Goal: Task Accomplishment & Management: Manage account settings

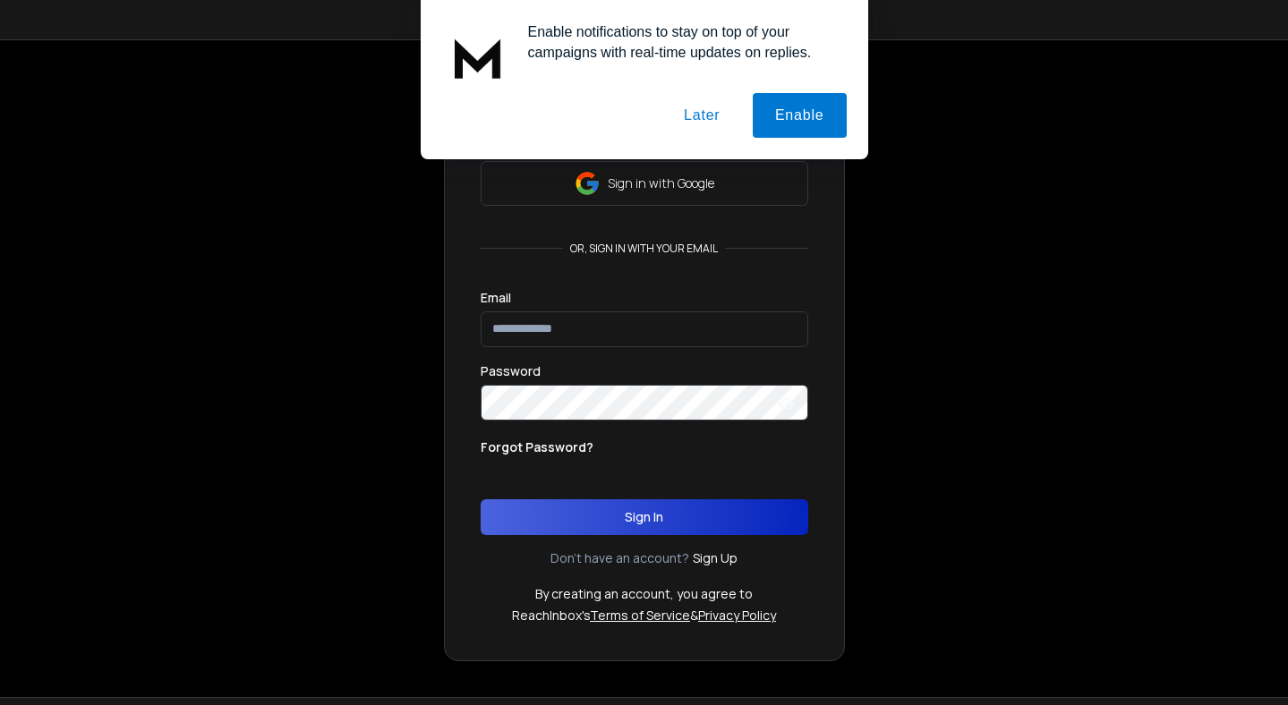
click at [545, 334] on input "email" at bounding box center [645, 329] width 328 height 36
paste input "**********"
type input "**********"
click at [481, 499] on button "Sign In" at bounding box center [645, 517] width 328 height 36
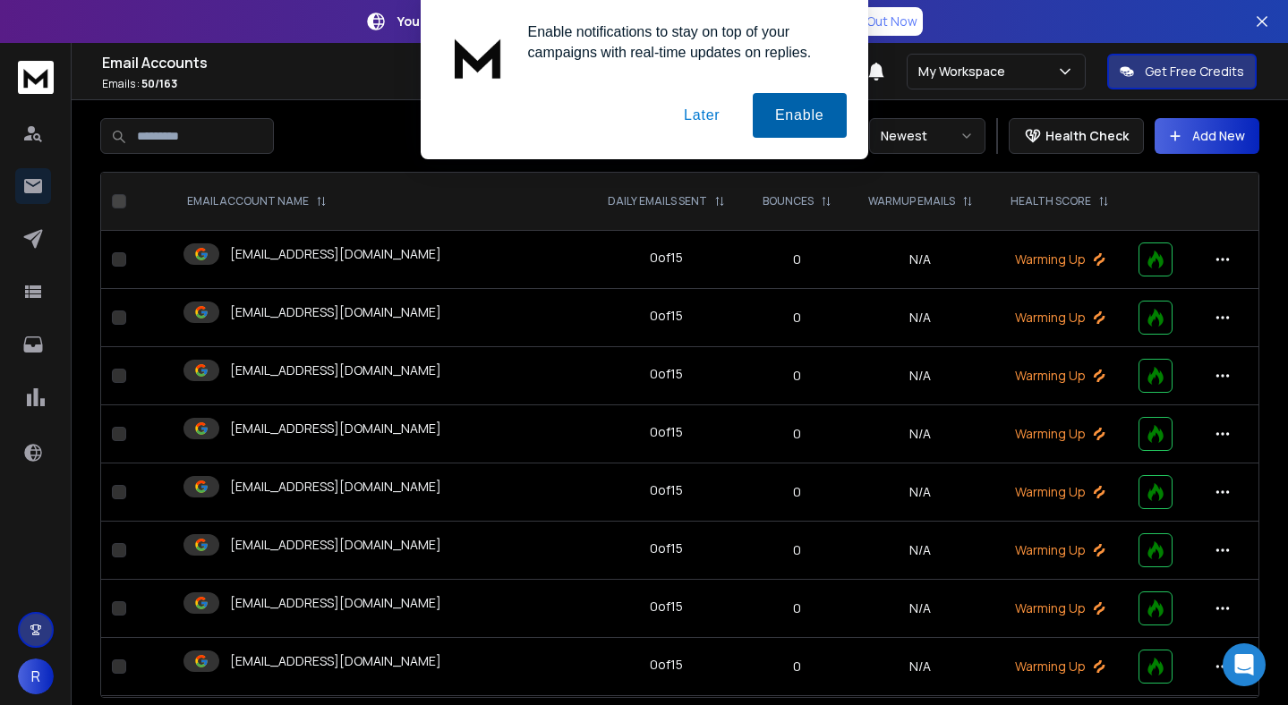
click at [792, 115] on button "Enable" at bounding box center [800, 115] width 94 height 45
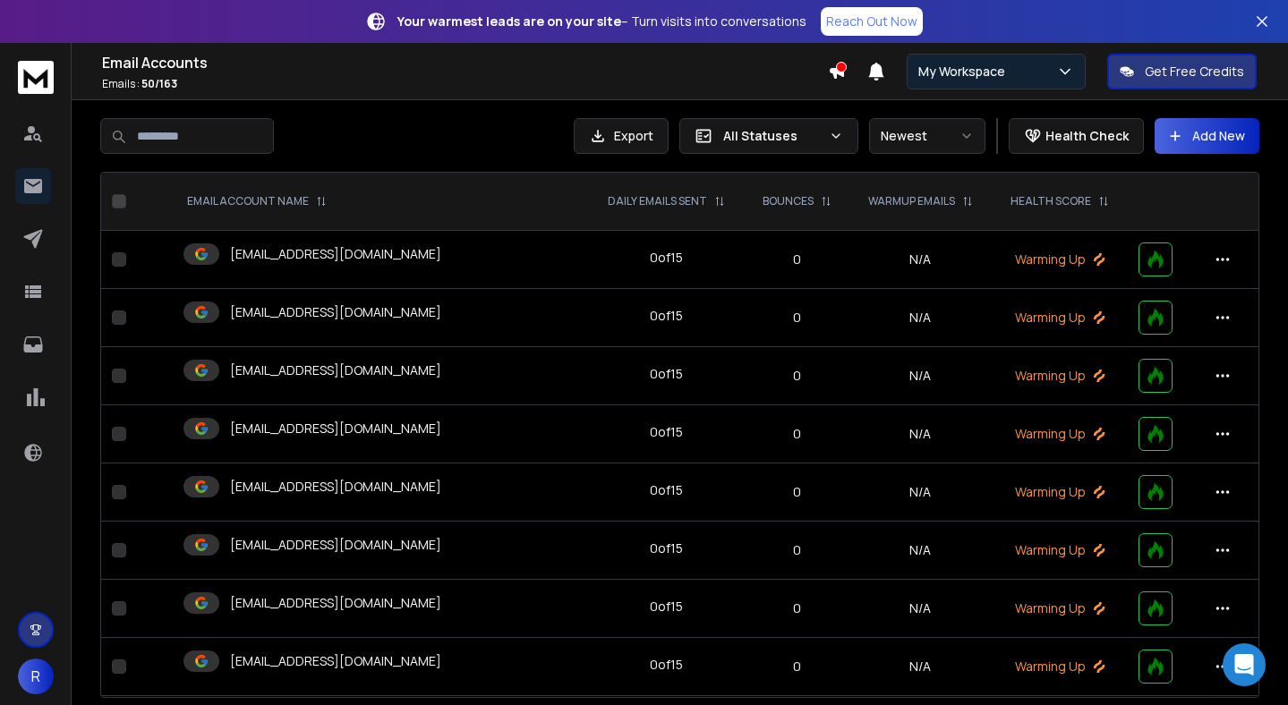
click at [989, 69] on p "My Workspace" at bounding box center [965, 72] width 94 height 18
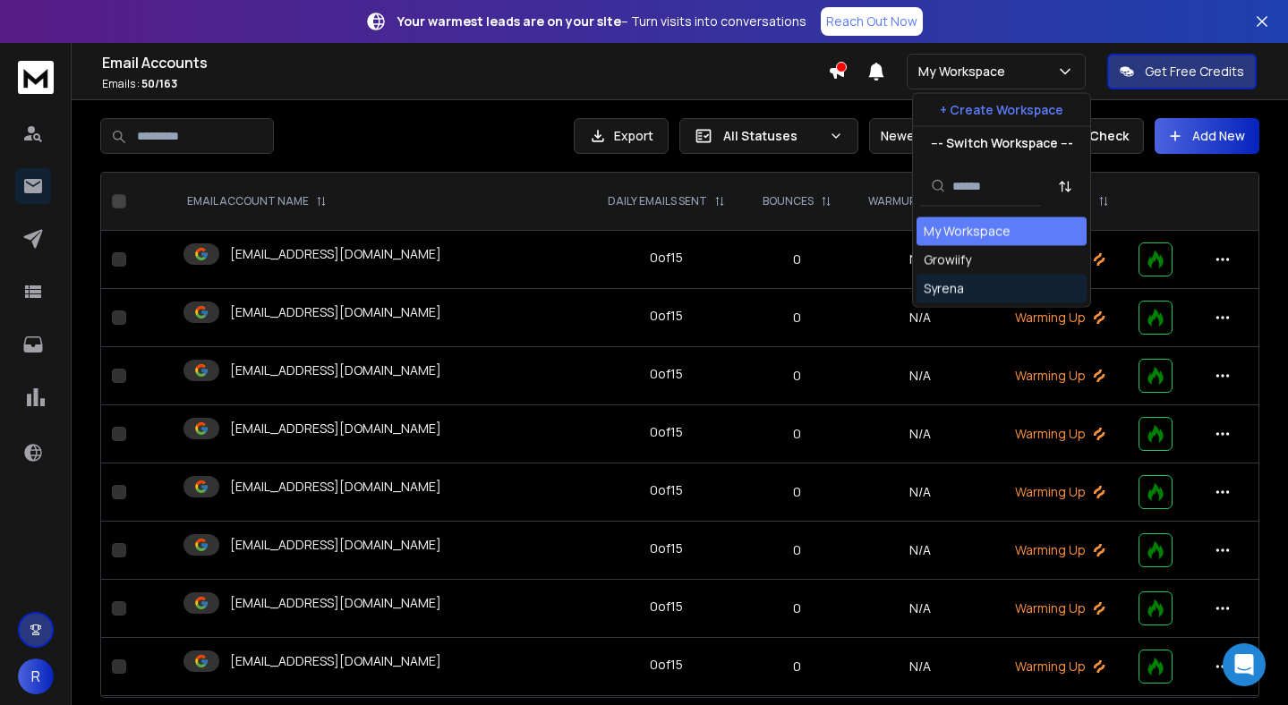
click at [942, 285] on div "Syrena" at bounding box center [944, 289] width 40 height 18
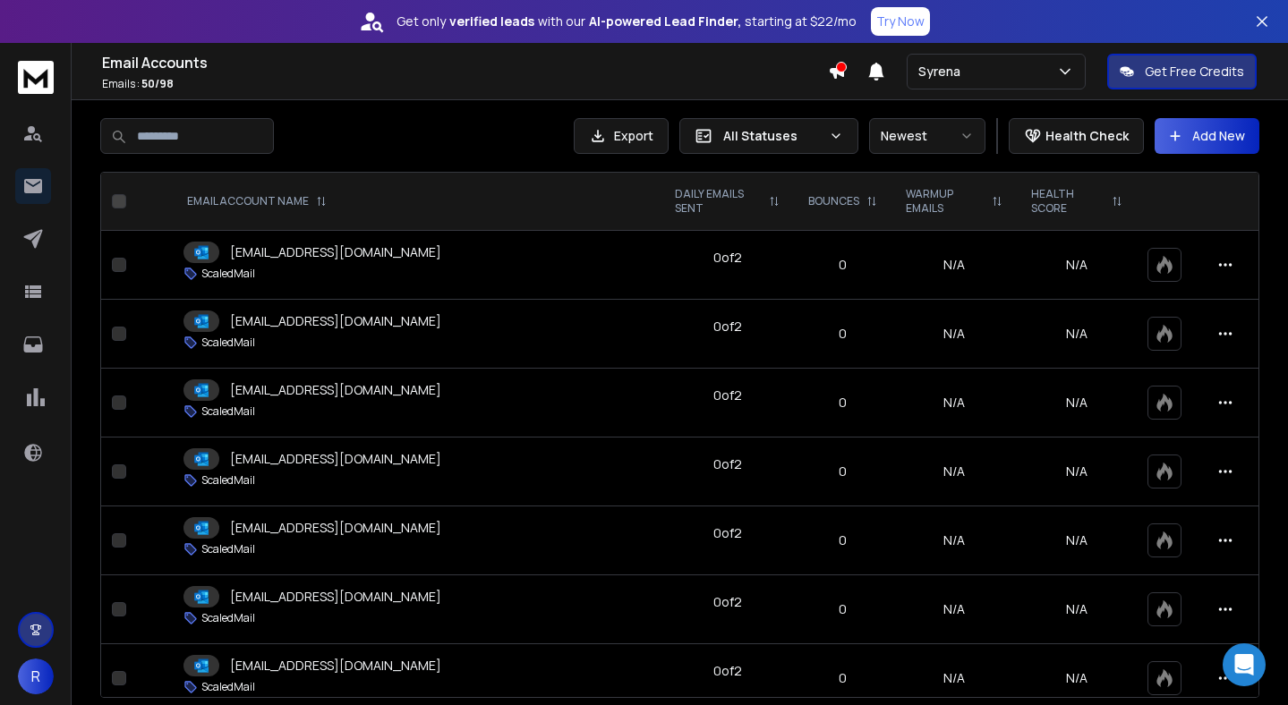
click at [806, 130] on p "All Statuses" at bounding box center [772, 136] width 98 height 18
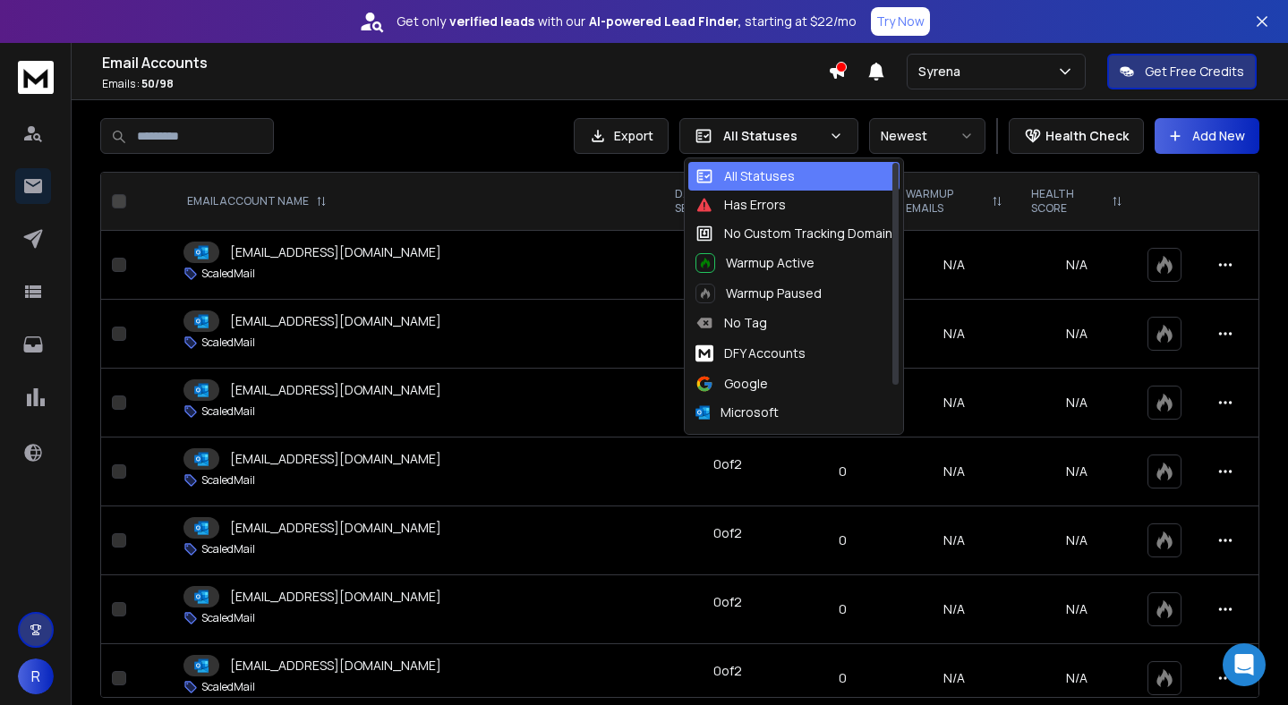
click at [918, 137] on button "Newest" at bounding box center [927, 136] width 116 height 36
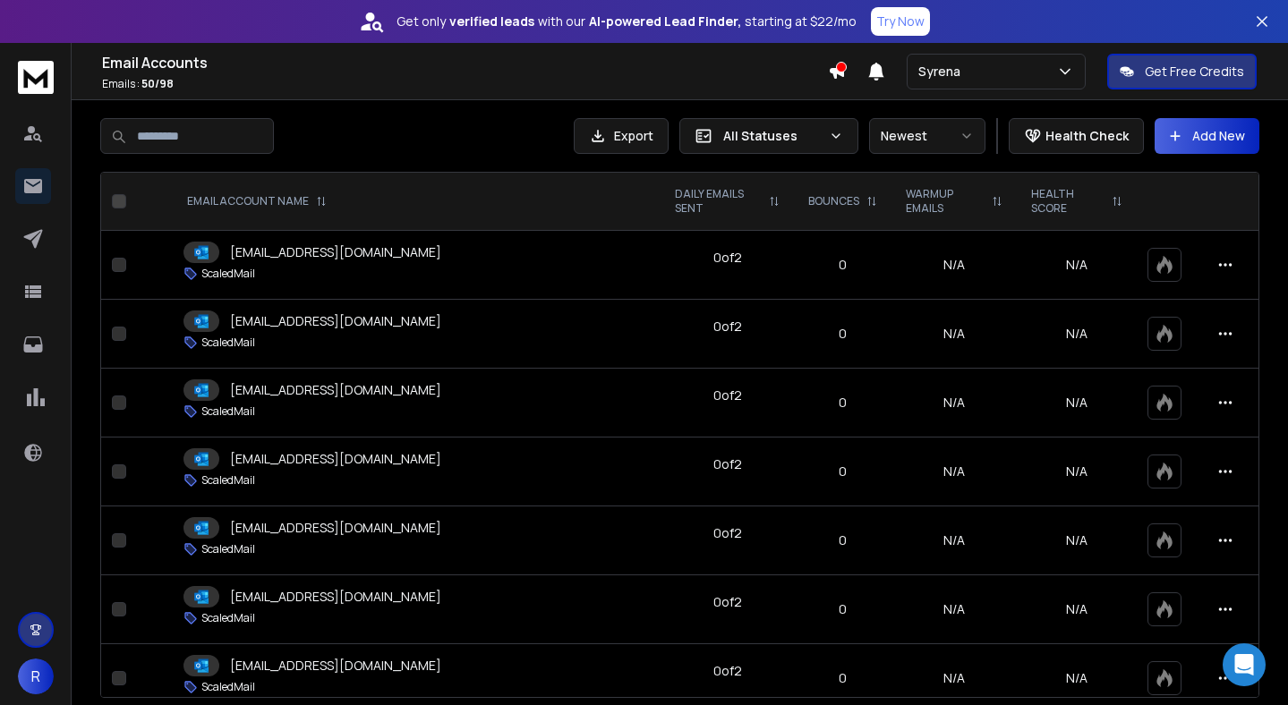
click at [925, 138] on button "Newest" at bounding box center [927, 136] width 116 height 36
click at [39, 247] on icon at bounding box center [32, 238] width 21 height 21
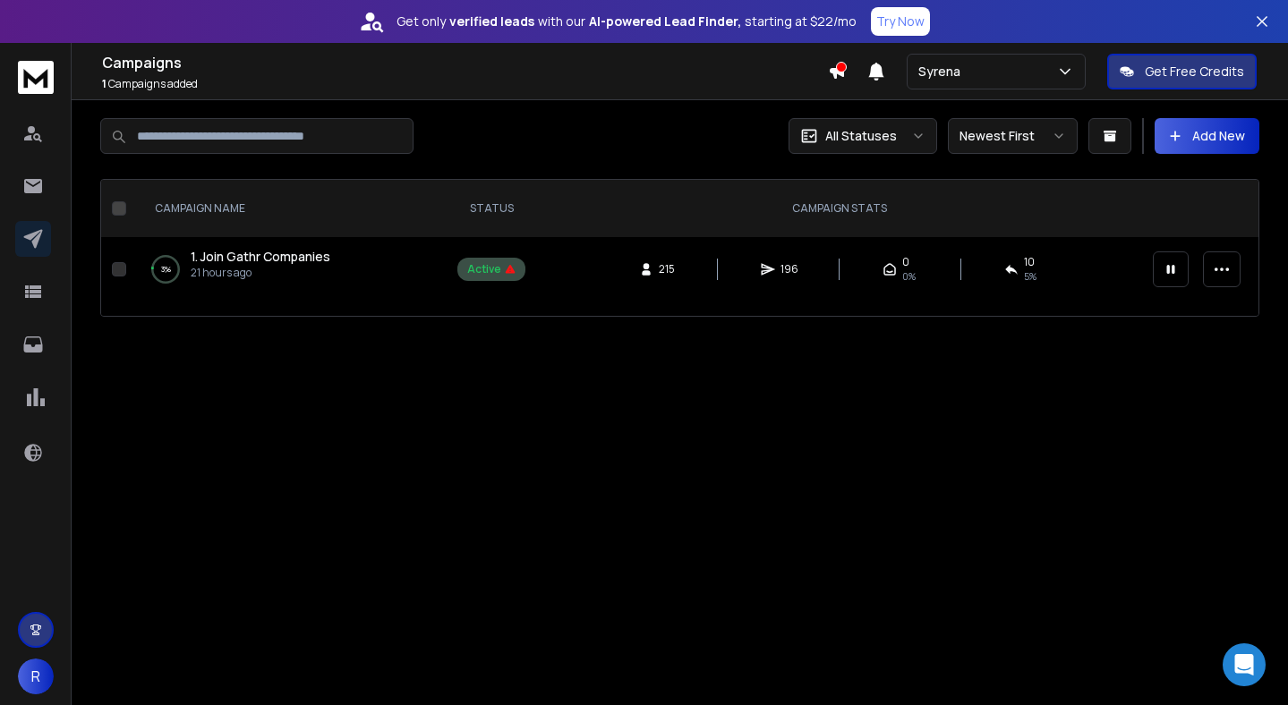
click at [339, 266] on div "3 % 1. Join Gathr Companies 21 hours ago" at bounding box center [289, 269] width 277 height 43
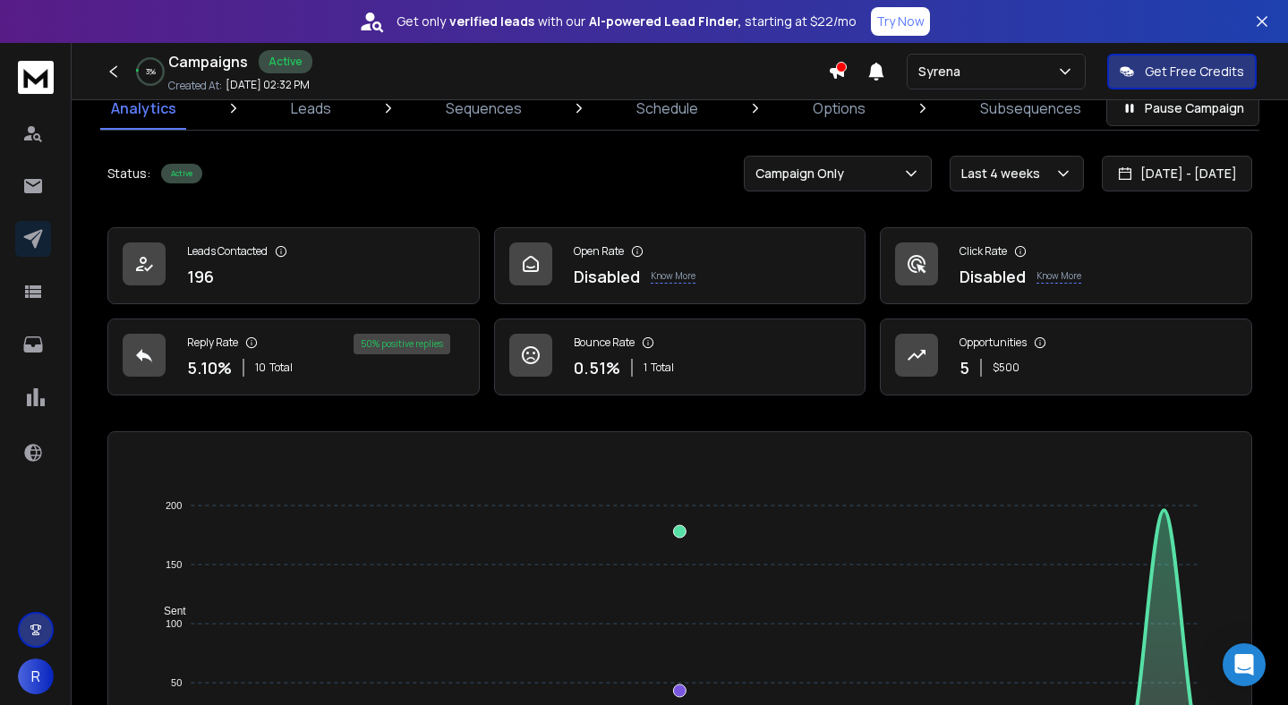
scroll to position [72, 0]
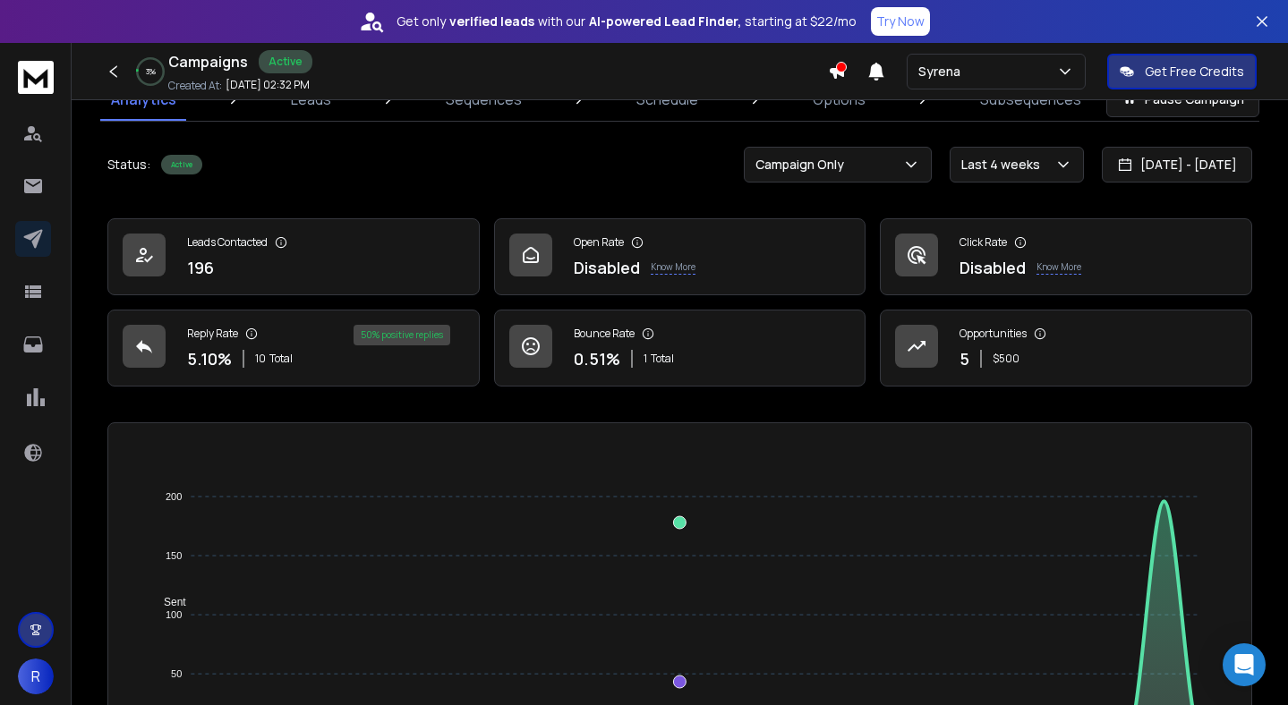
click at [928, 348] on div at bounding box center [916, 346] width 43 height 43
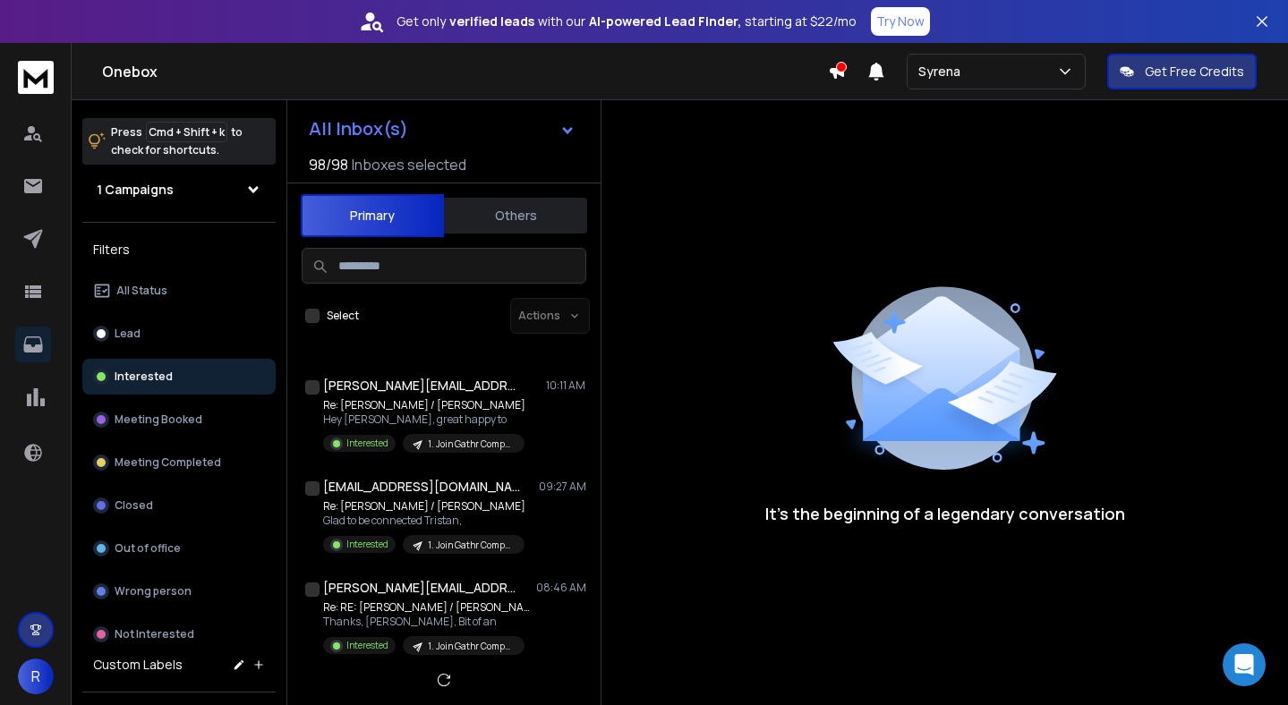
scroll to position [174, 0]
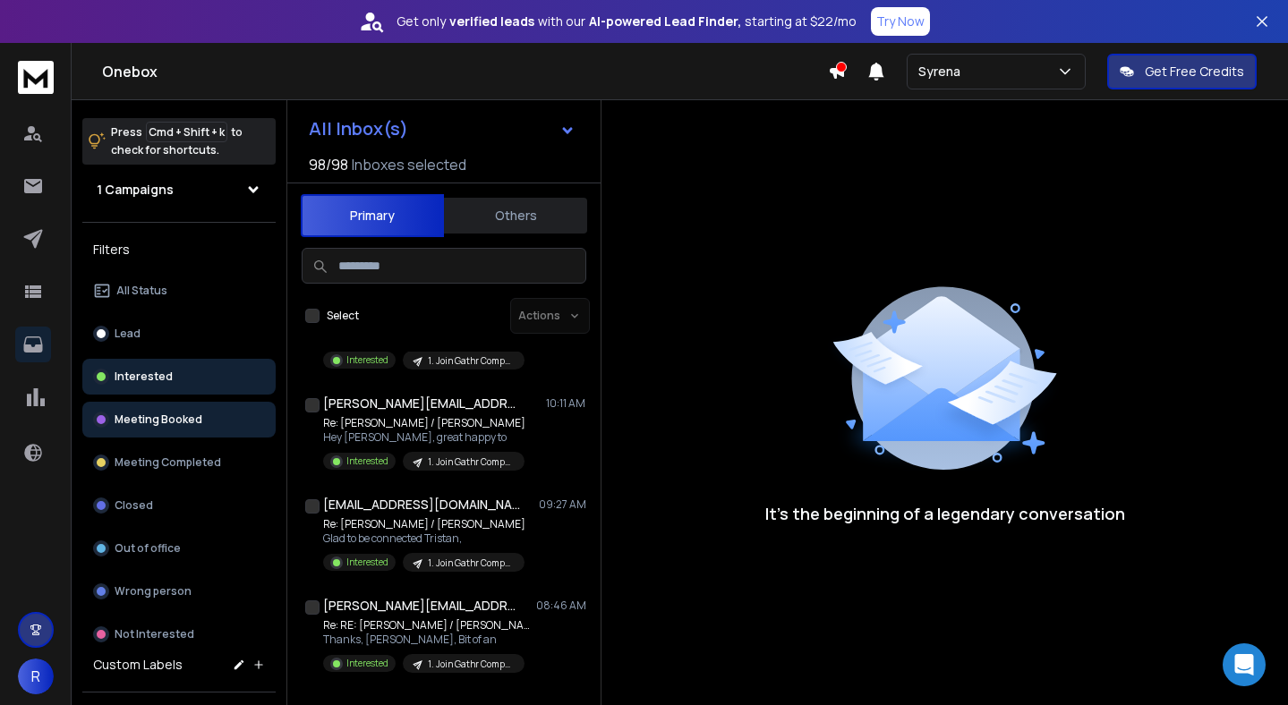
click at [175, 418] on p "Meeting Booked" at bounding box center [159, 420] width 88 height 14
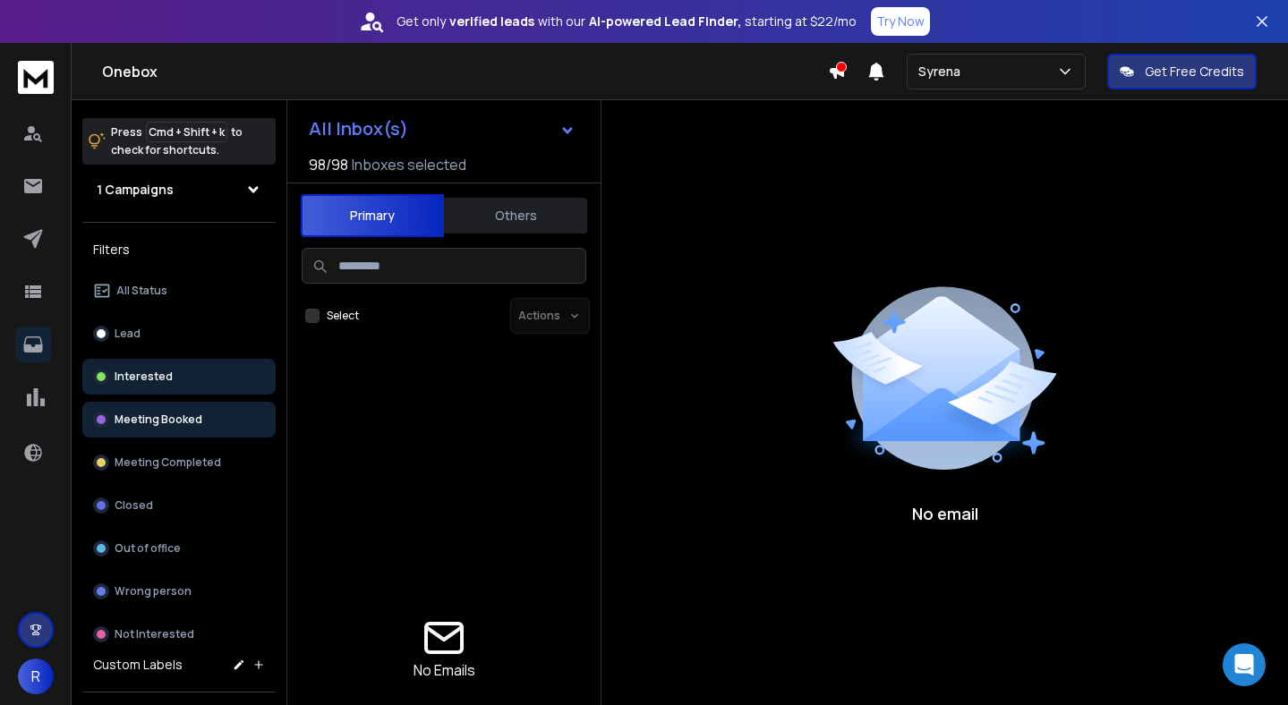
click at [168, 385] on button "Interested" at bounding box center [178, 377] width 193 height 36
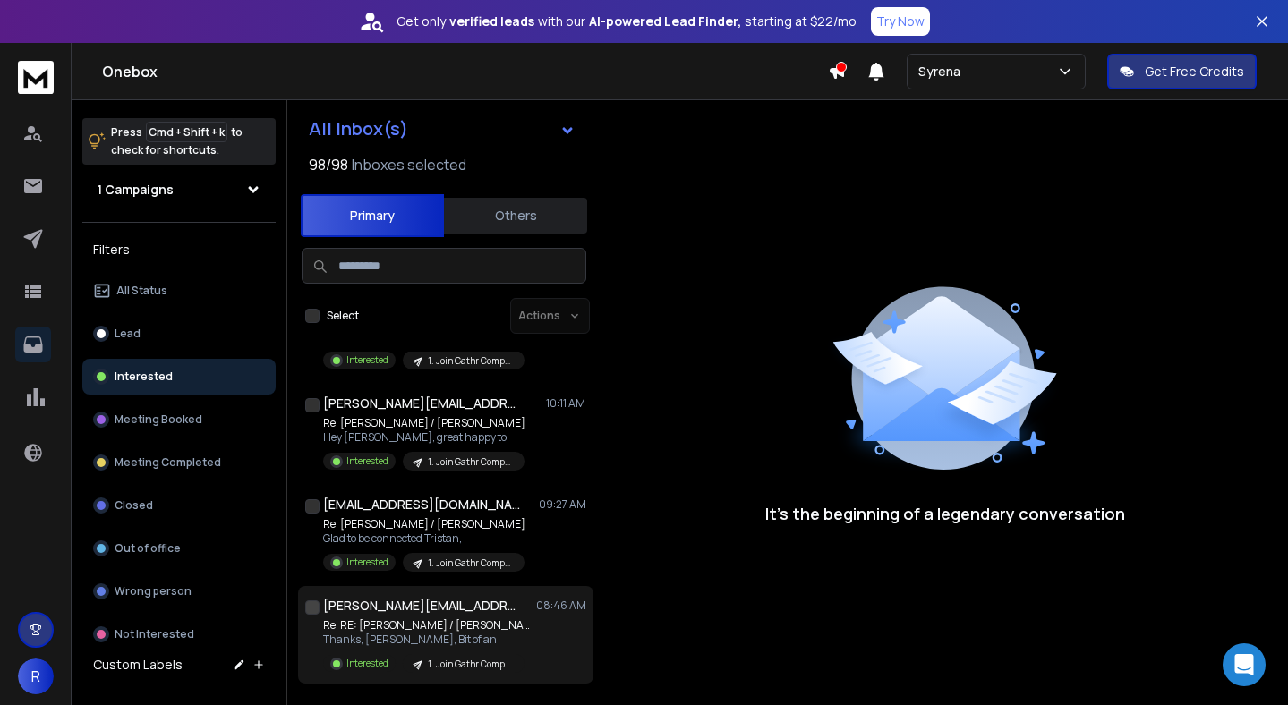
scroll to position [174, 0]
click at [563, 640] on div "Re: RE: Jenny / Syrena Thanks, Jenny, Bit of an Interested 1. Join Gathr Compan…" at bounding box center [454, 645] width 263 height 55
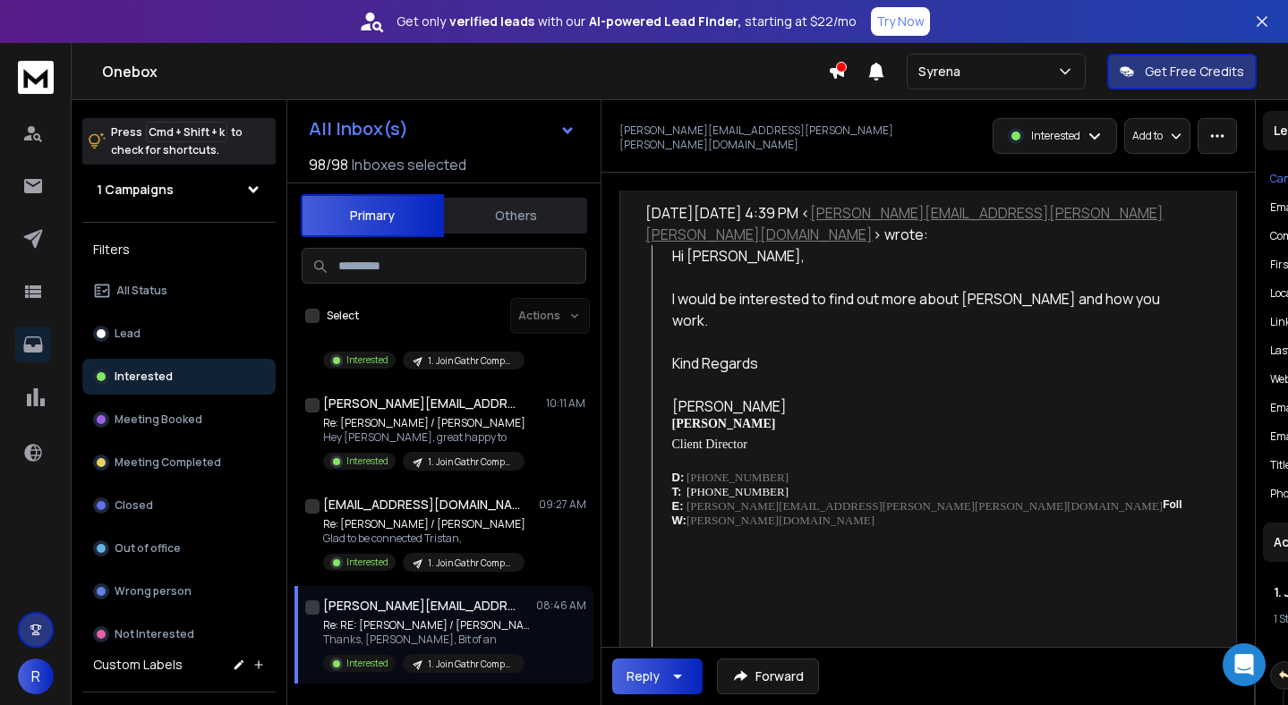
scroll to position [678, 0]
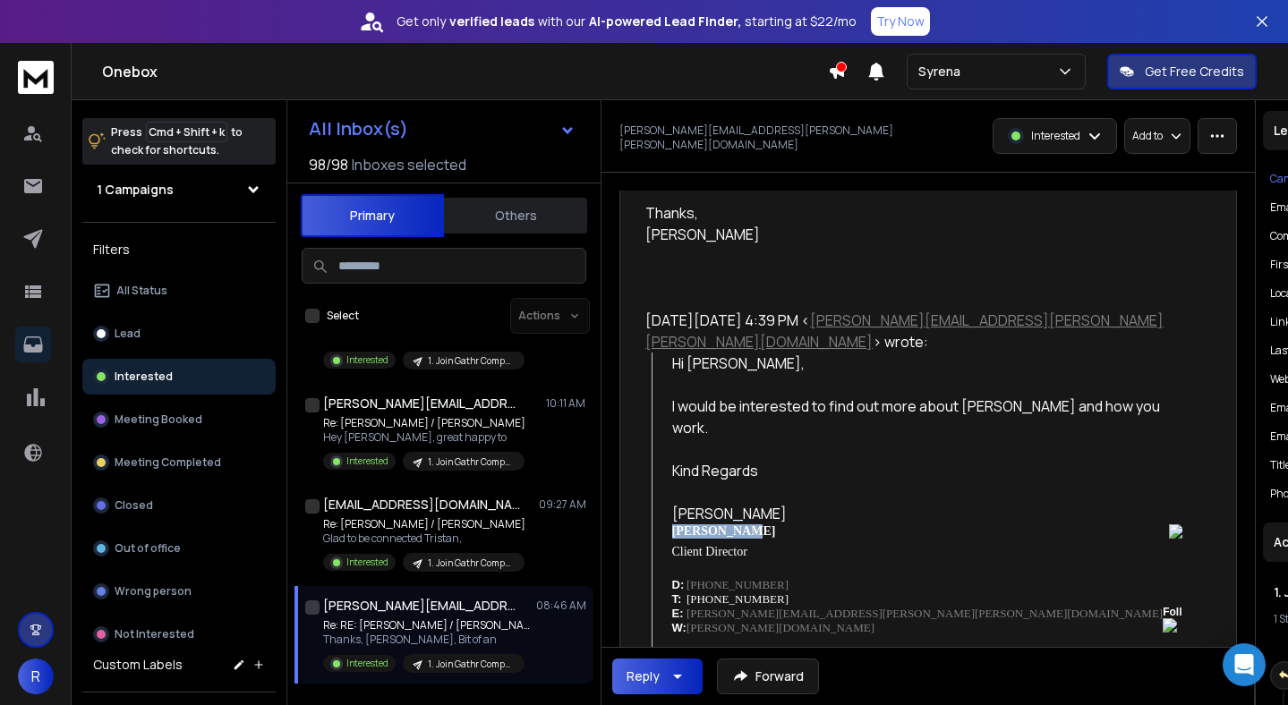
drag, startPoint x: 742, startPoint y: 489, endPoint x: 673, endPoint y: 488, distance: 68.9
click at [673, 524] on td "Jenny Evans" at bounding box center [917, 533] width 491 height 19
copy td "Jenny Evans"
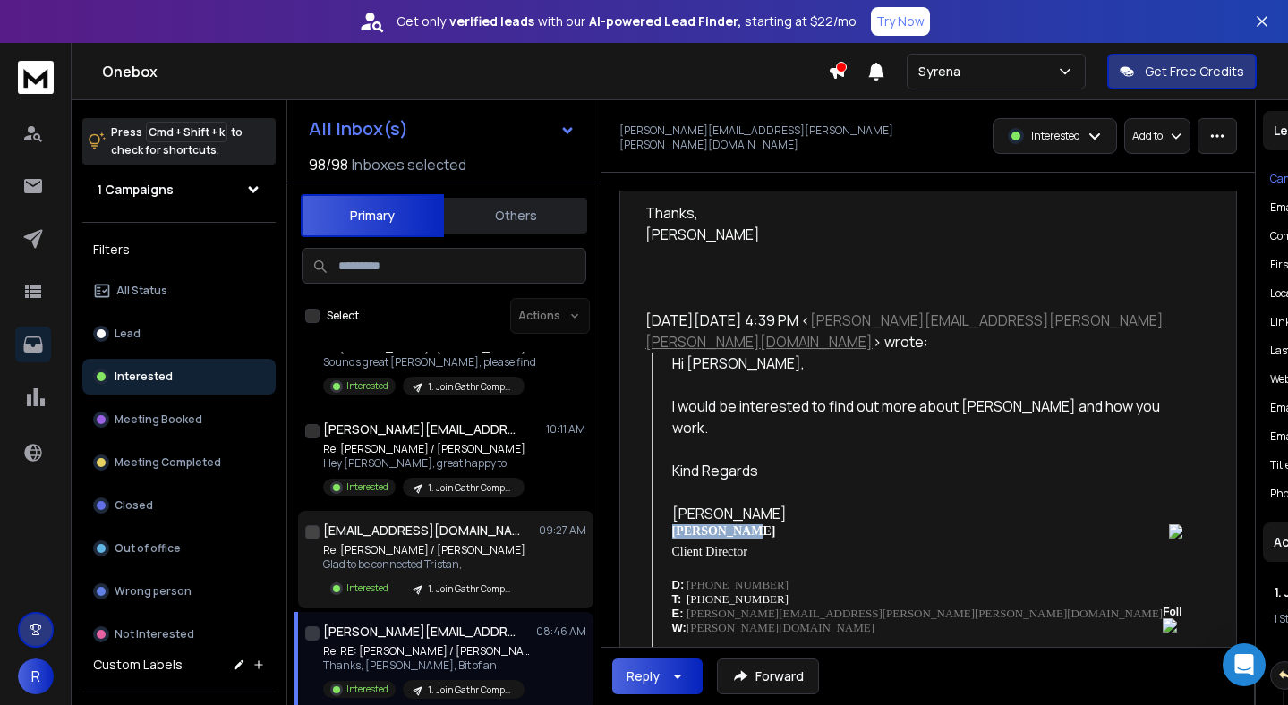
scroll to position [174, 0]
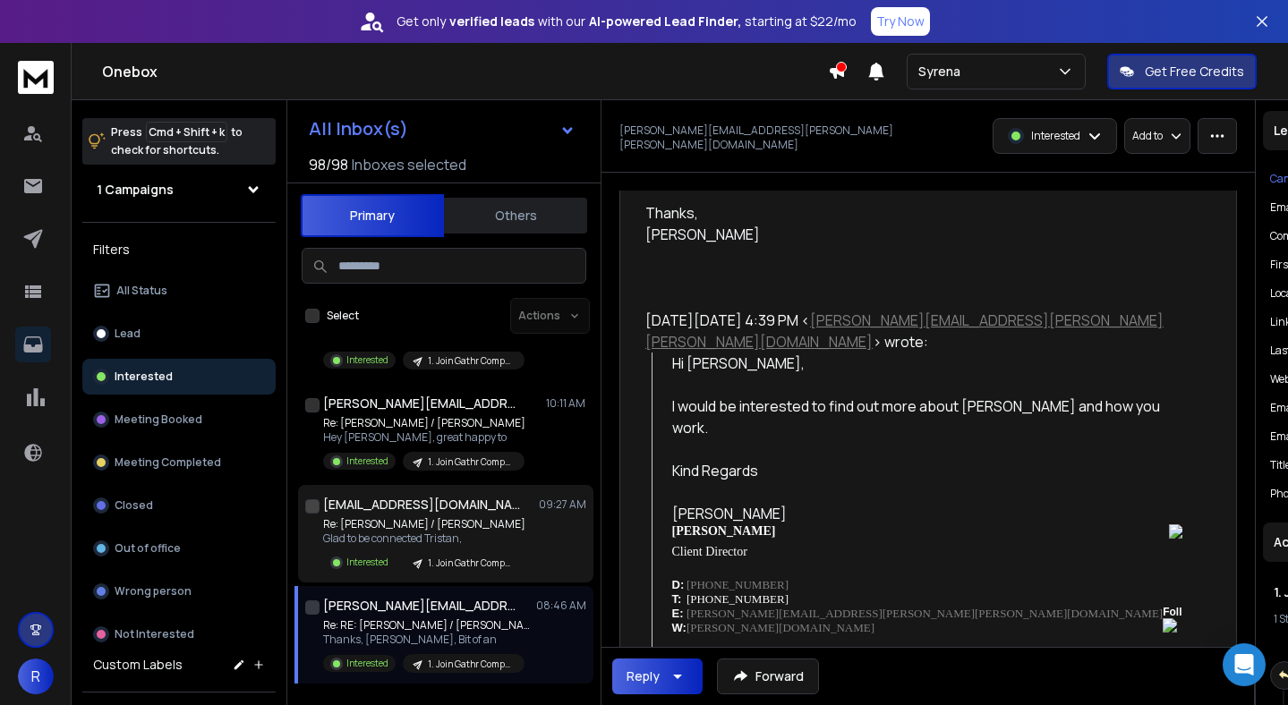
click at [458, 515] on div "tristan@seedlegals.com 09:27 AM Re: Liliana / Syrena Glad to be connected Trist…" at bounding box center [454, 534] width 263 height 76
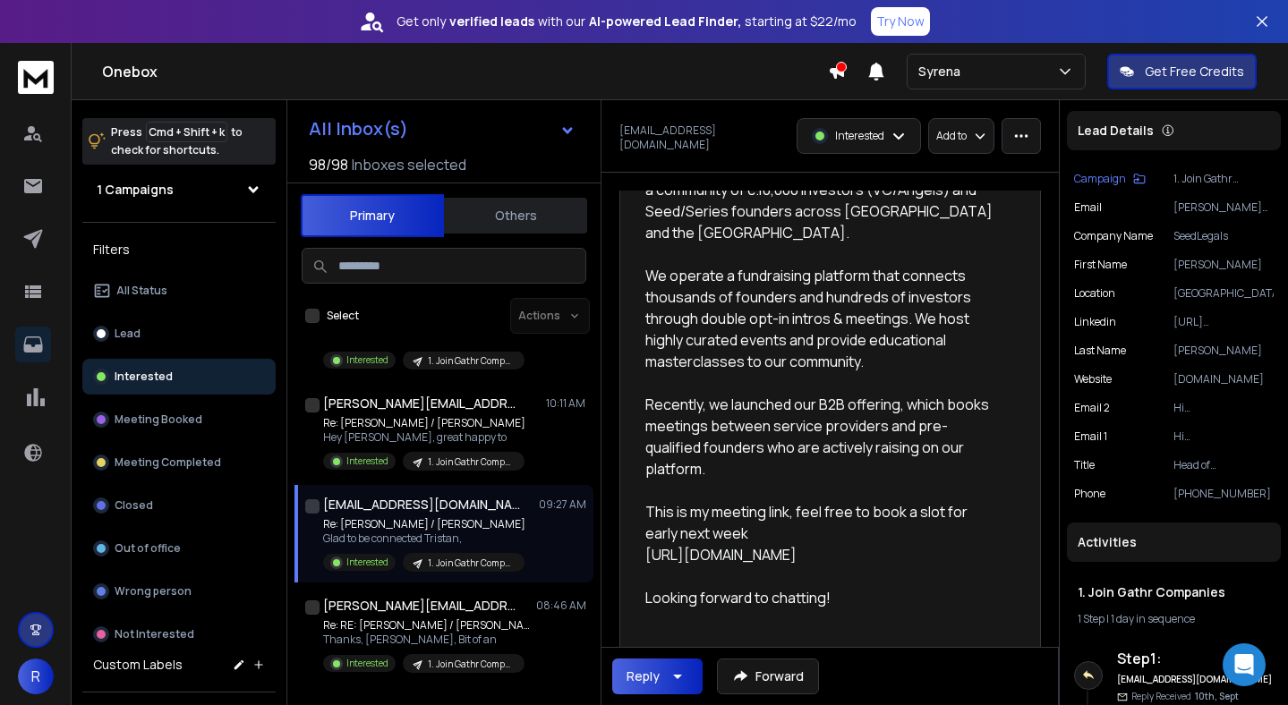
scroll to position [0, 0]
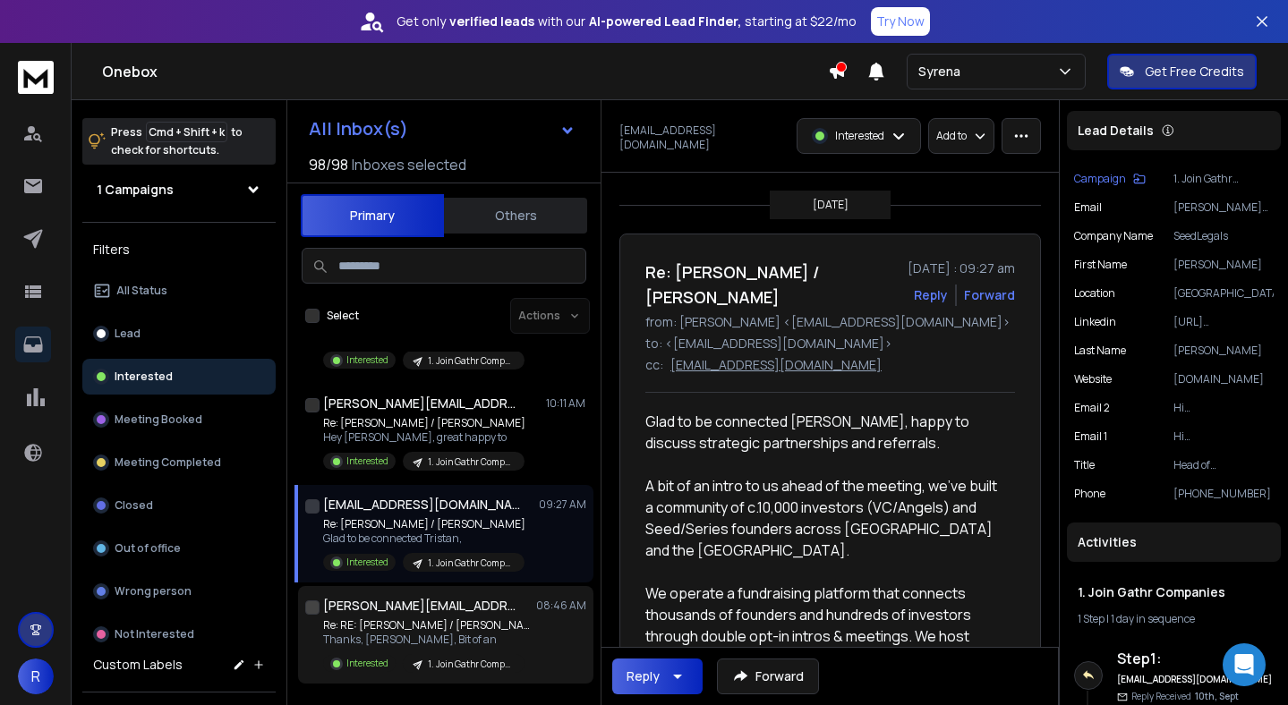
click at [462, 629] on p "Re: RE: Jenny / Syrena" at bounding box center [430, 625] width 215 height 14
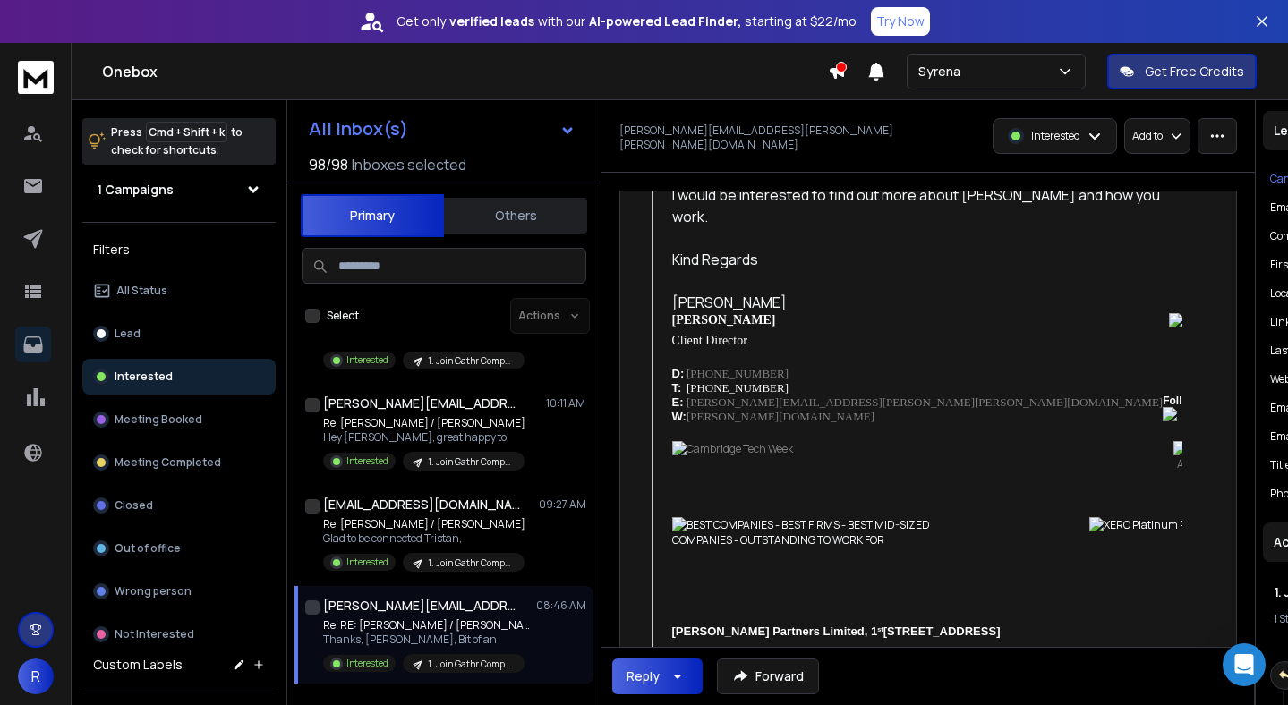
scroll to position [899, 0]
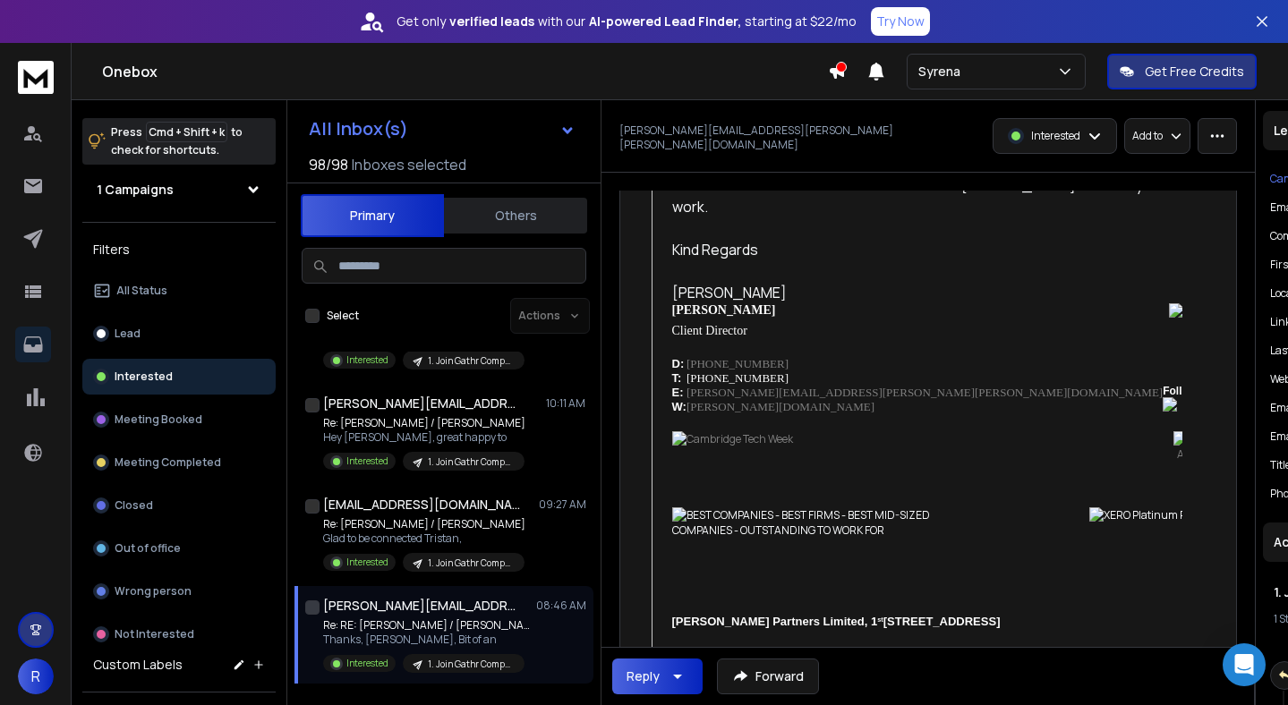
click at [744, 400] on link "wilson-partners.co.uk" at bounding box center [780, 406] width 188 height 13
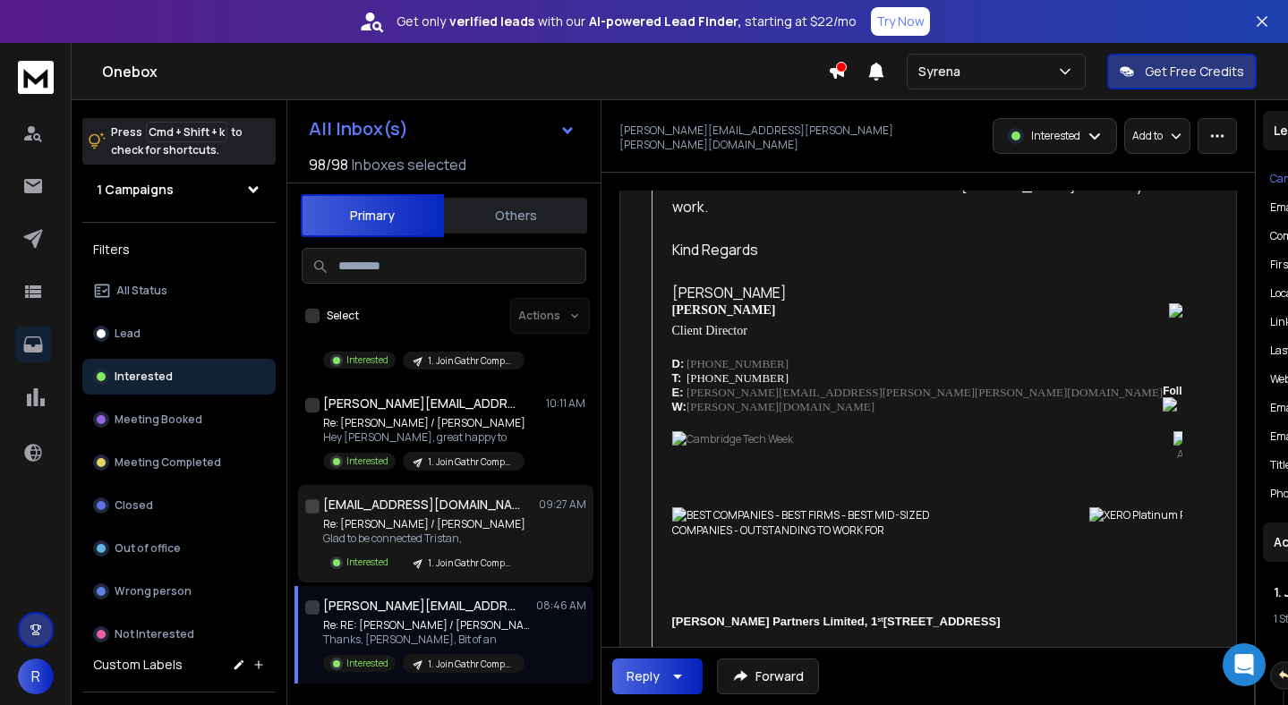
click at [511, 528] on p "Re: Liliana / Syrena" at bounding box center [424, 524] width 202 height 14
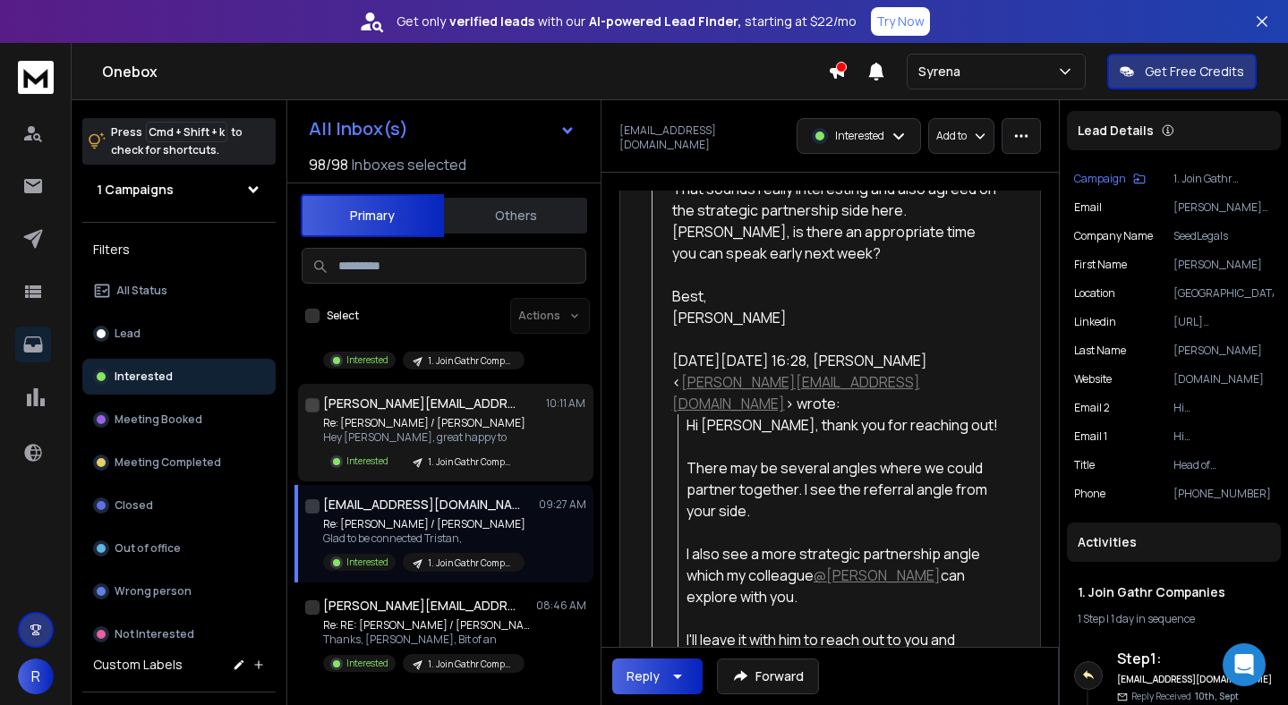
click at [525, 431] on p "Hey James, great happy to" at bounding box center [424, 438] width 202 height 14
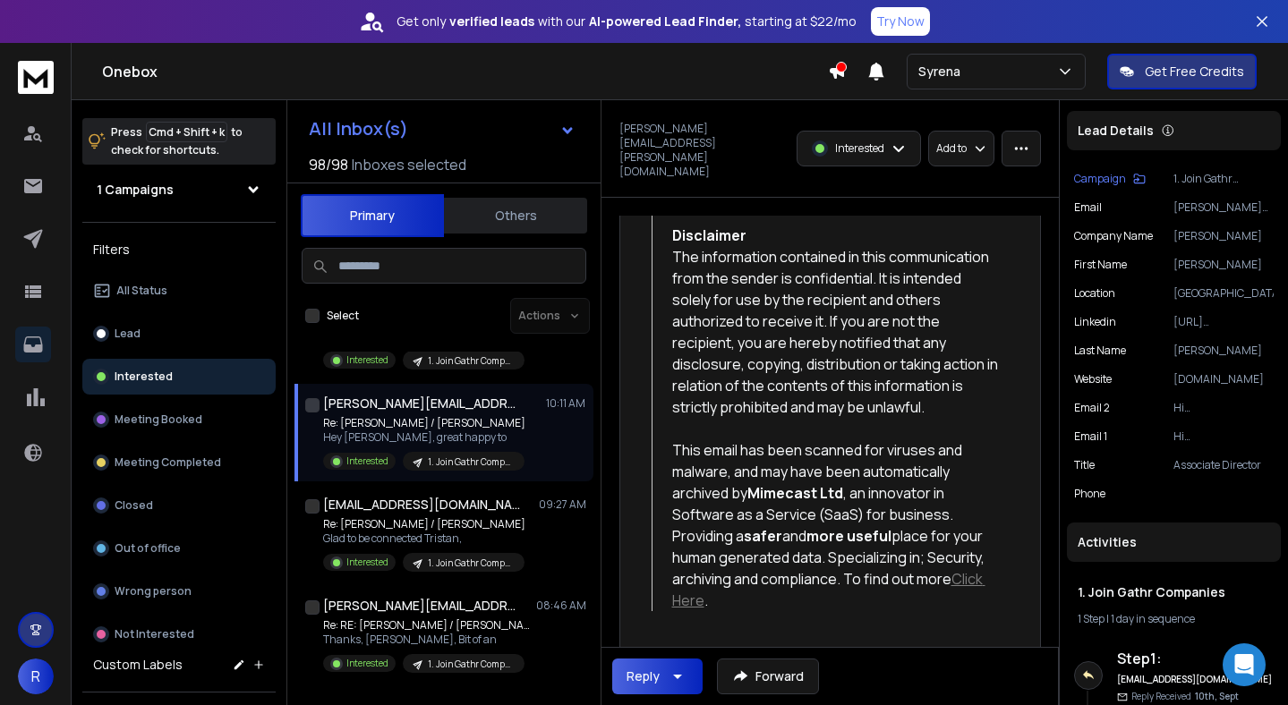
scroll to position [1283, 0]
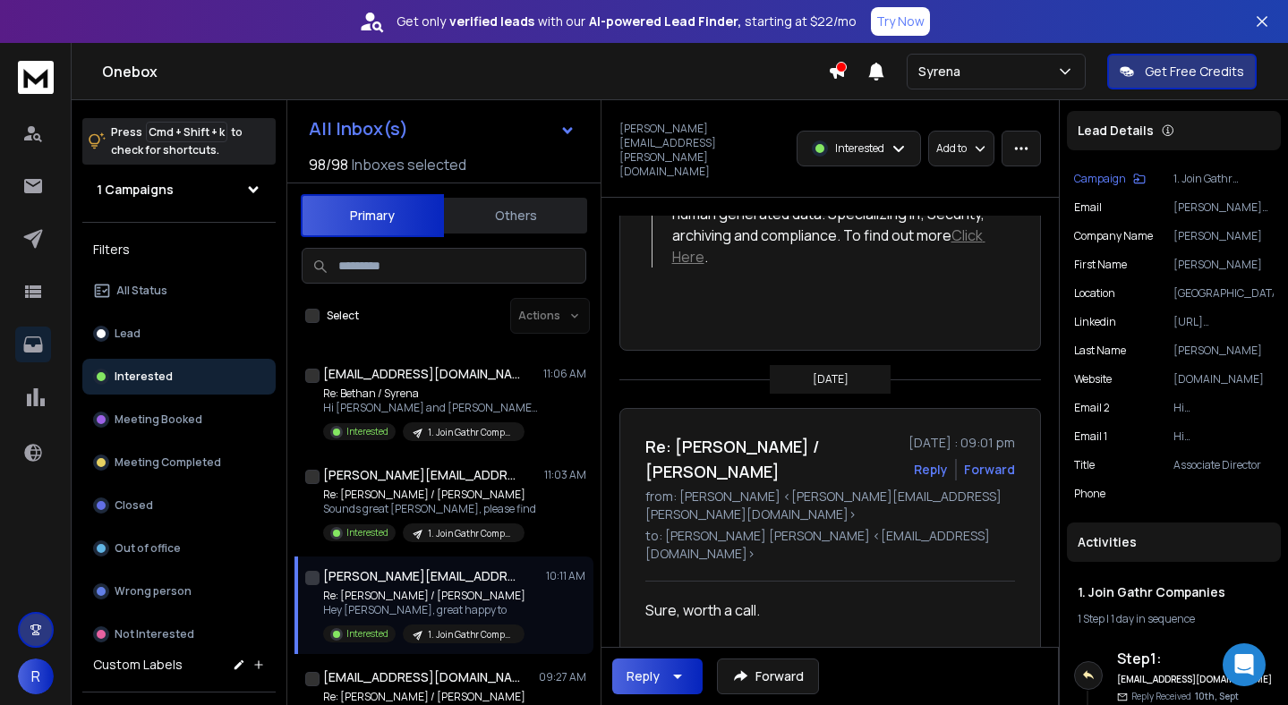
scroll to position [0, 0]
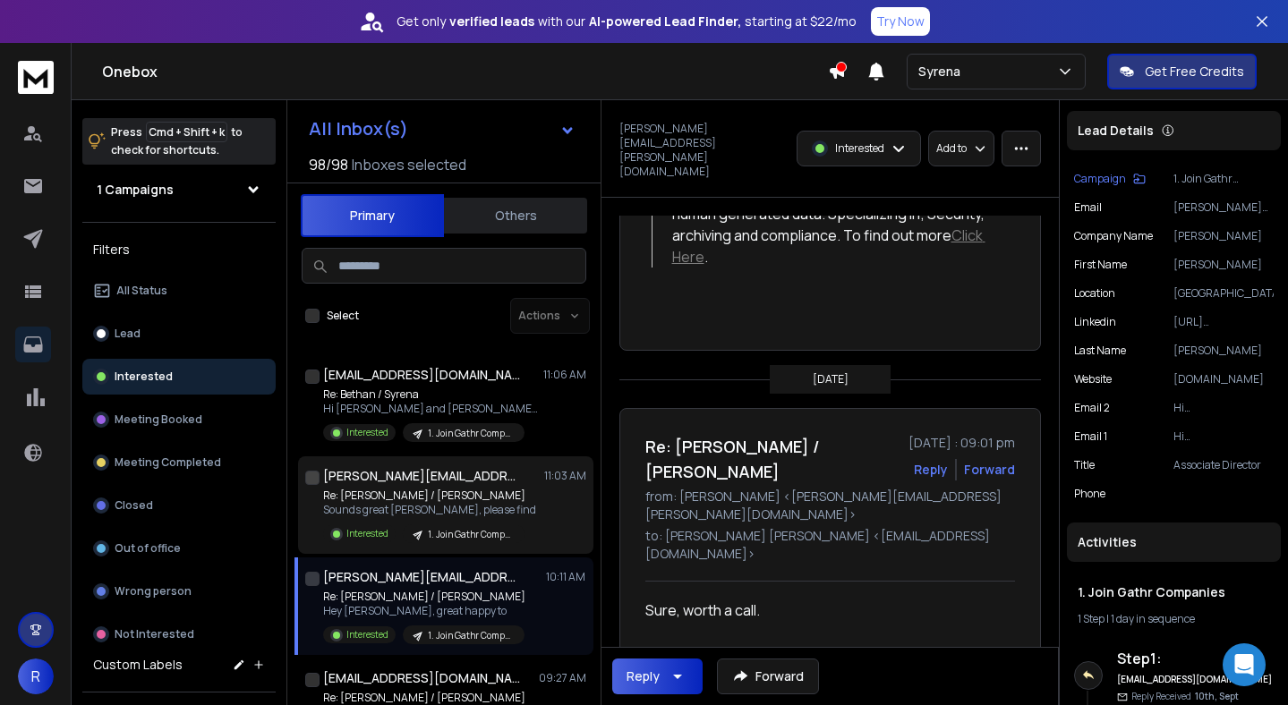
click at [480, 495] on p "Re: Henry / Syrena" at bounding box center [429, 496] width 213 height 14
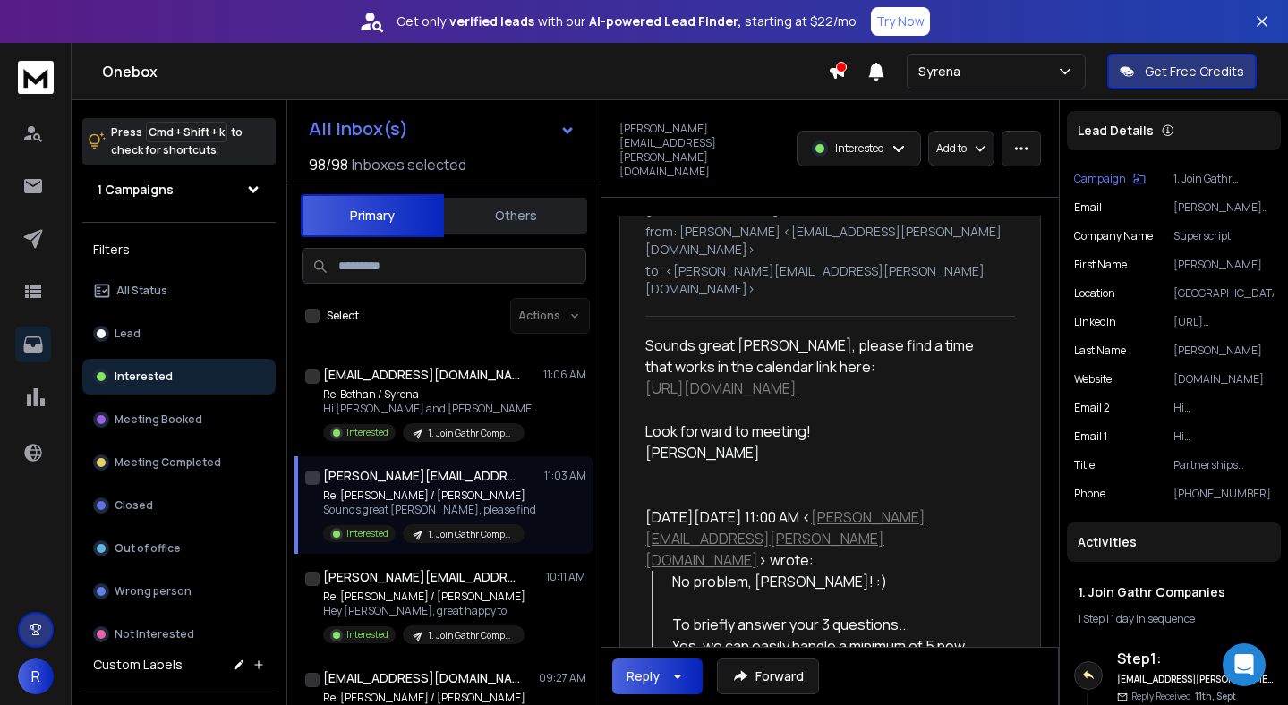
scroll to position [117, 0]
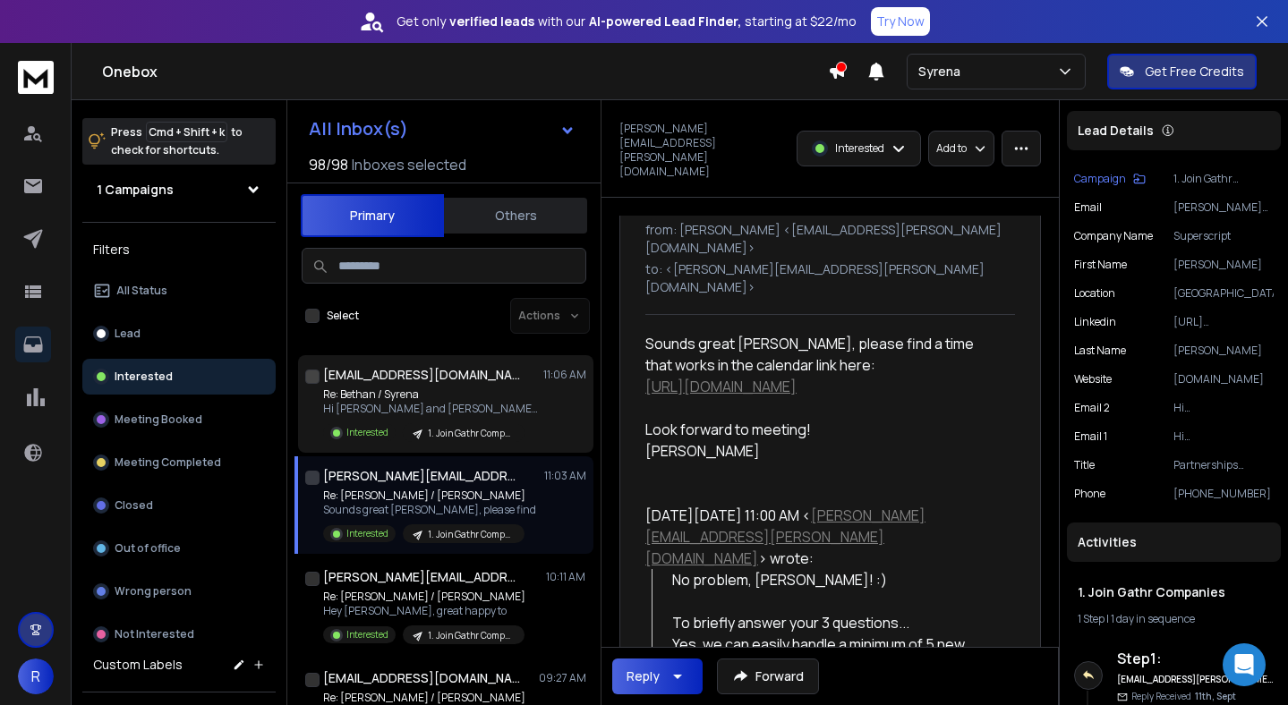
click at [456, 379] on h1 "bethan@jumpstart-uk.com" at bounding box center [421, 375] width 197 height 18
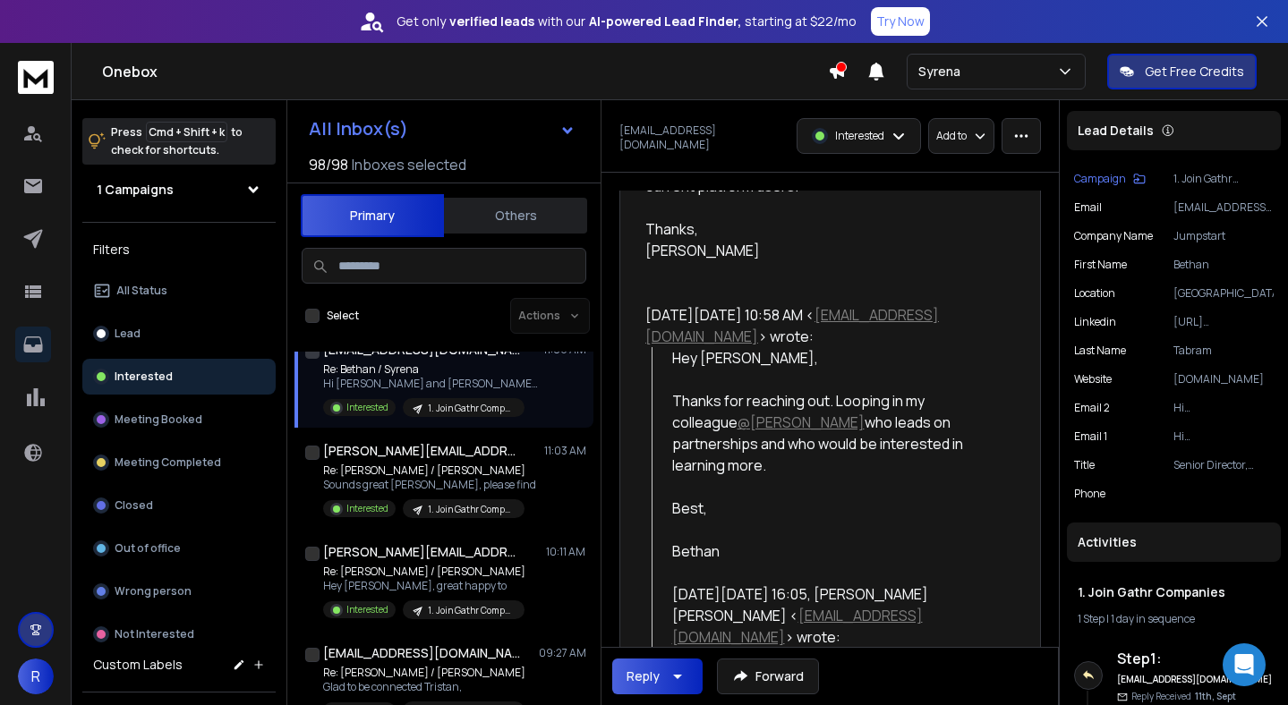
scroll to position [33, 0]
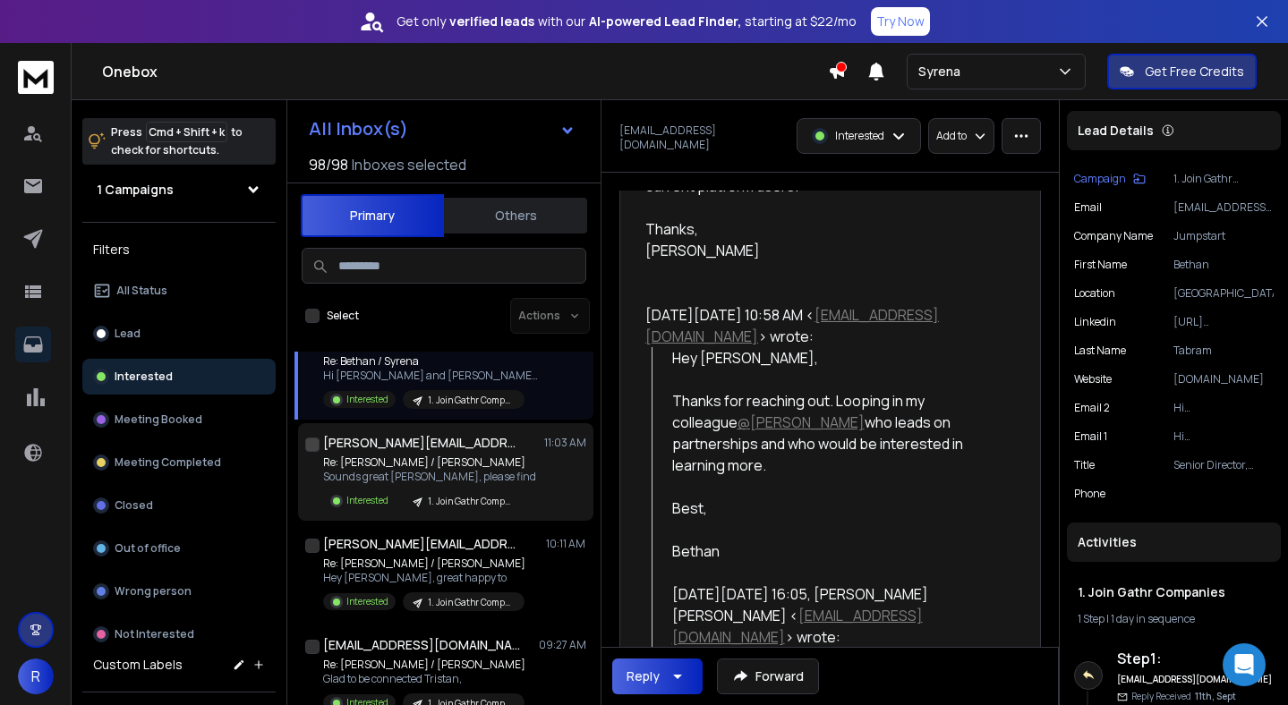
click at [467, 461] on p "Re: Henry / Syrena" at bounding box center [429, 463] width 213 height 14
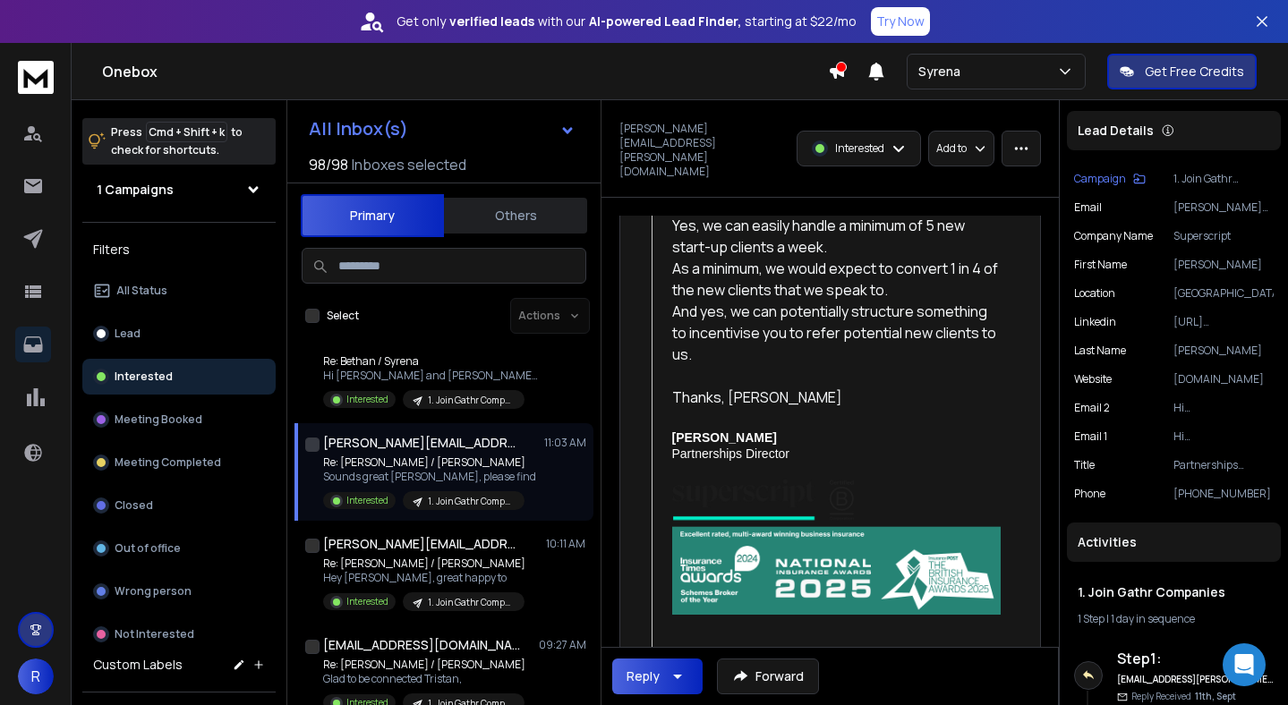
scroll to position [560, 0]
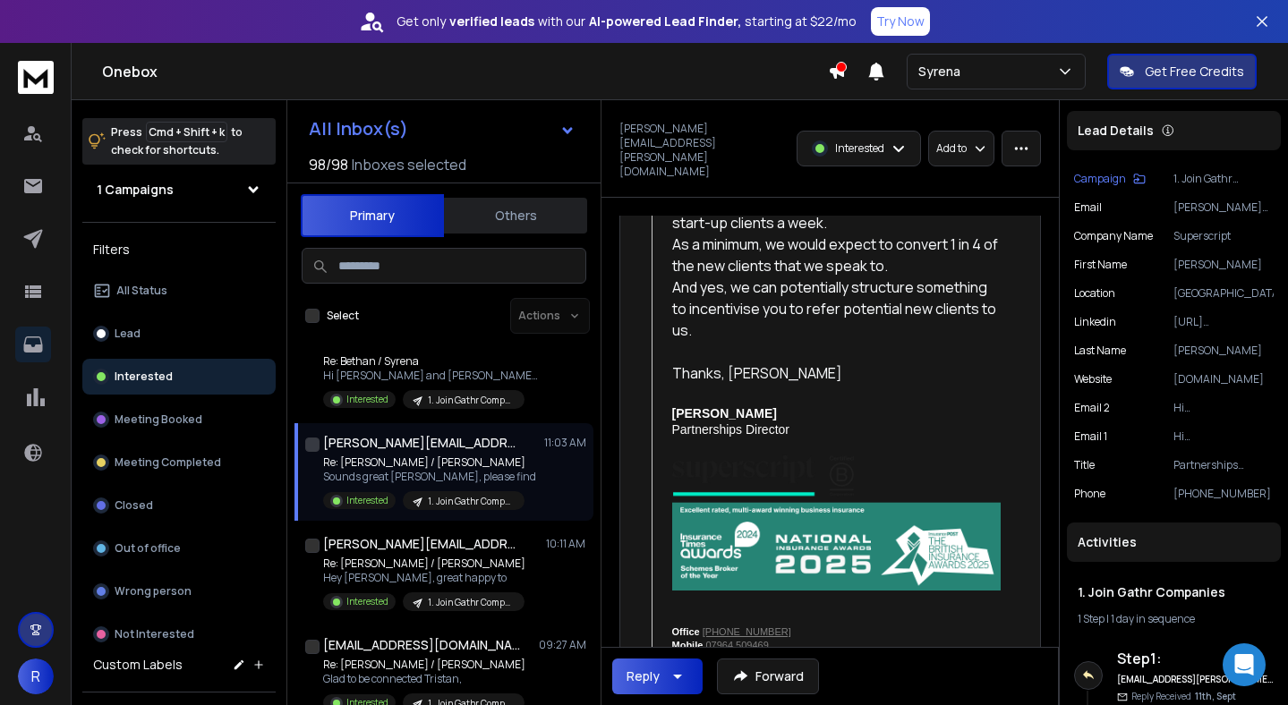
click at [765, 451] on img at bounding box center [836, 521] width 329 height 140
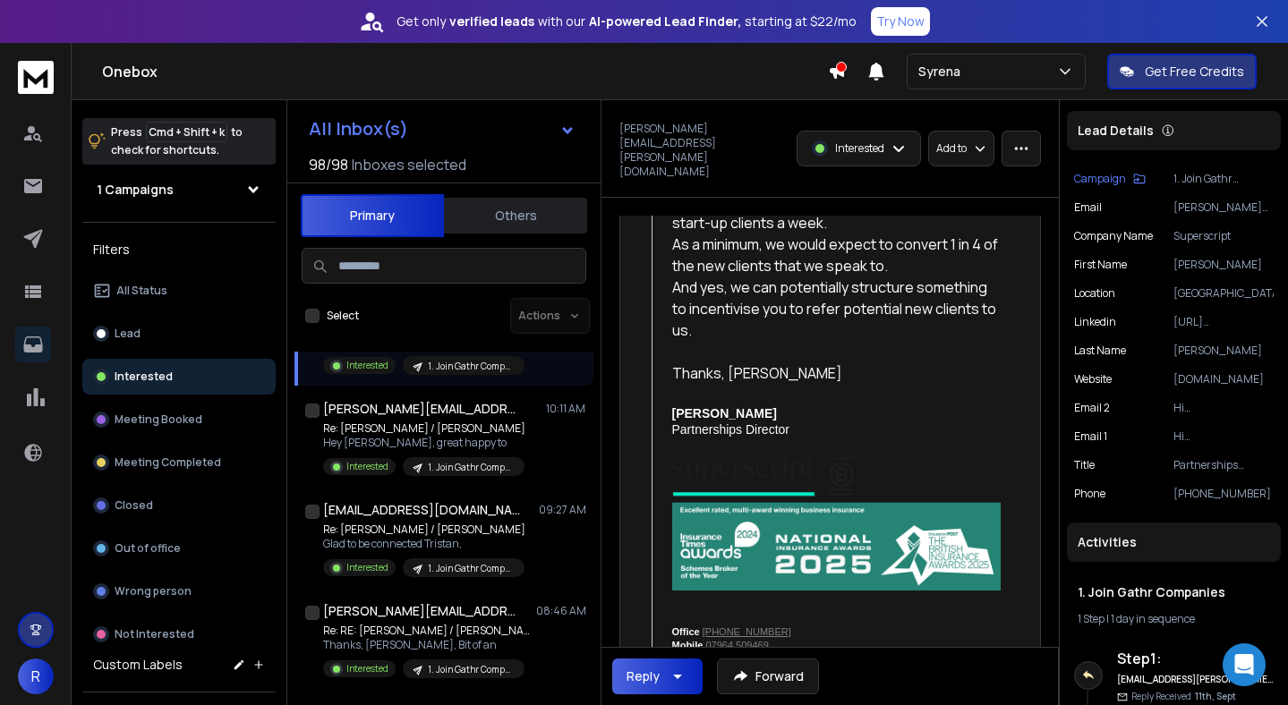
scroll to position [174, 0]
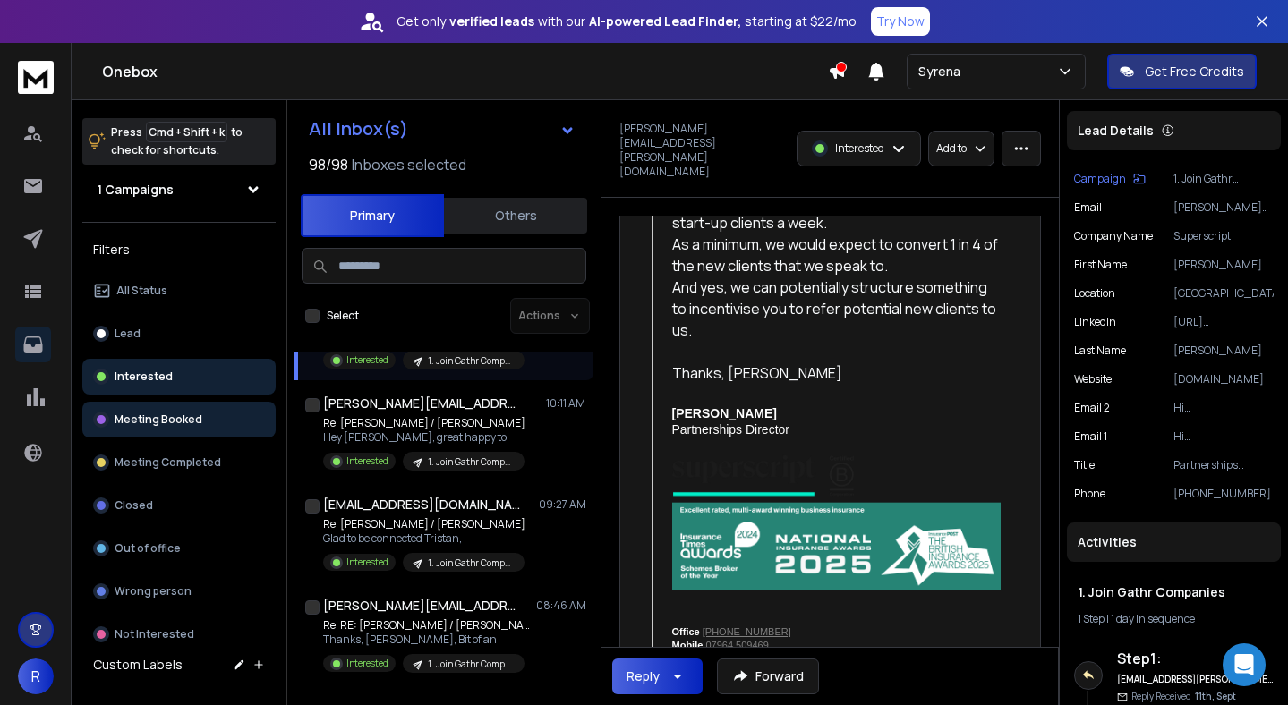
click at [206, 425] on button "Meeting Booked" at bounding box center [178, 420] width 193 height 36
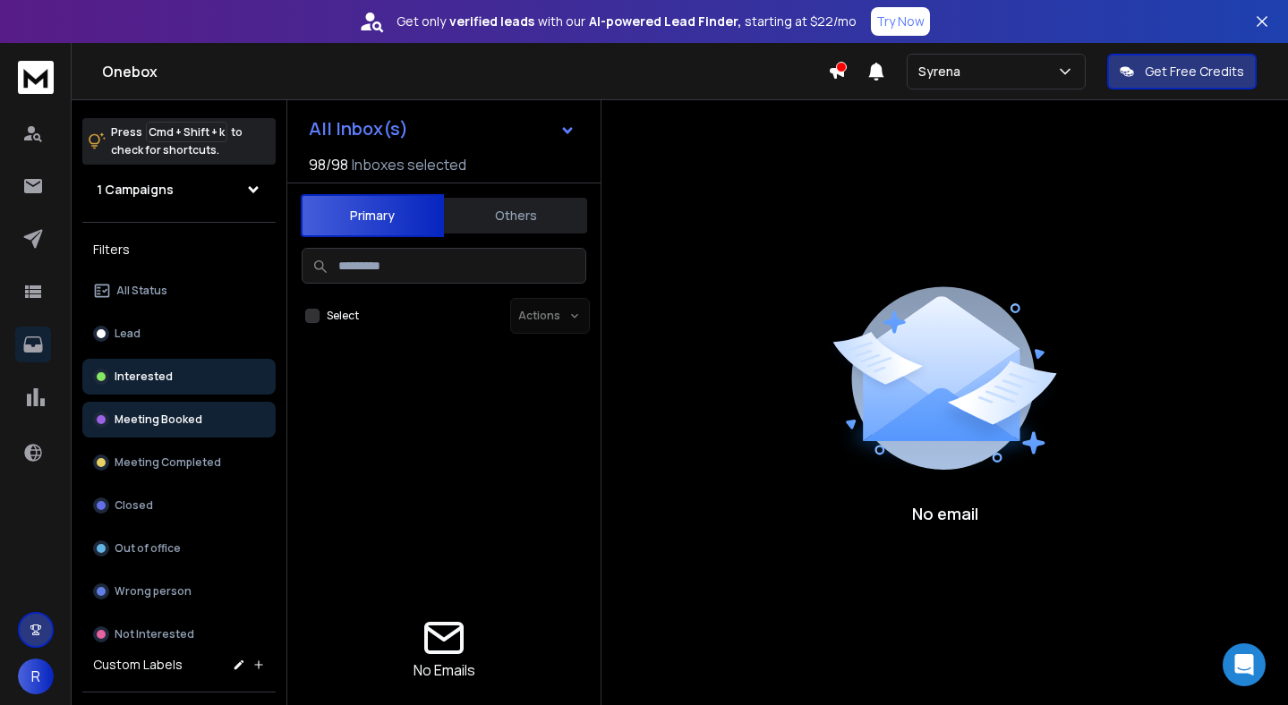
click at [182, 381] on button "Interested" at bounding box center [178, 377] width 193 height 36
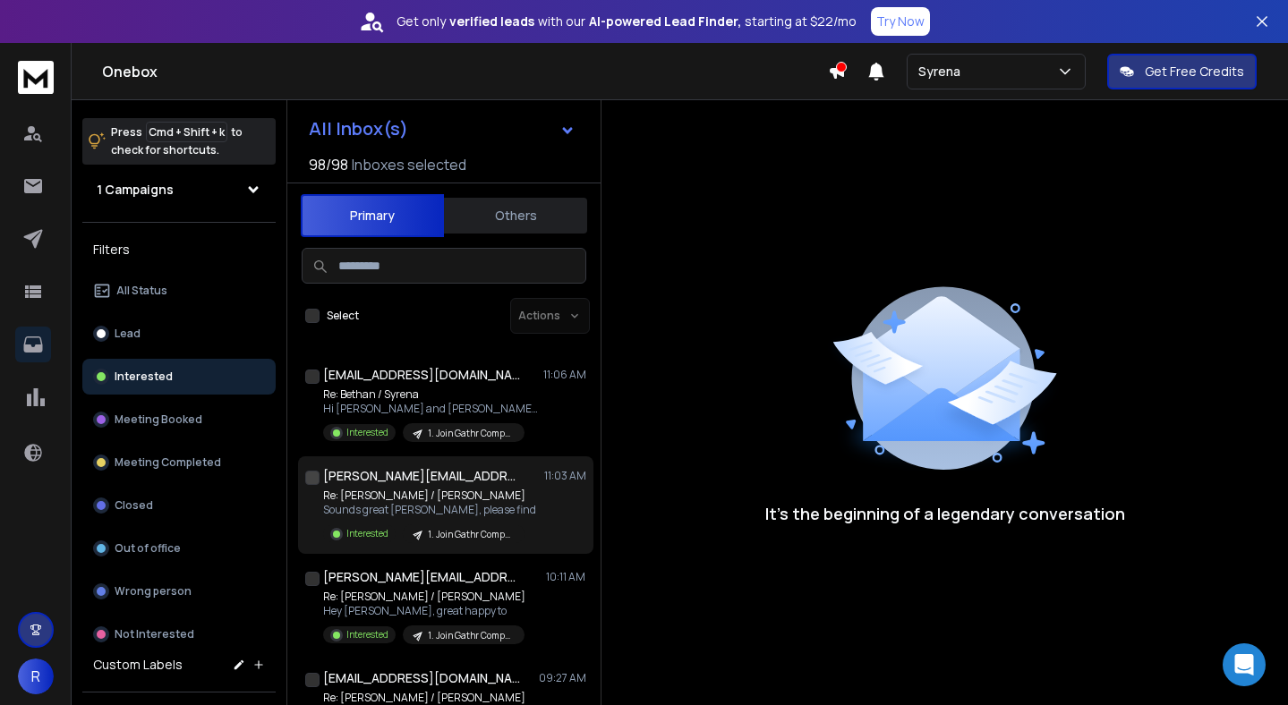
click at [312, 476] on button "button" at bounding box center [312, 478] width 14 height 14
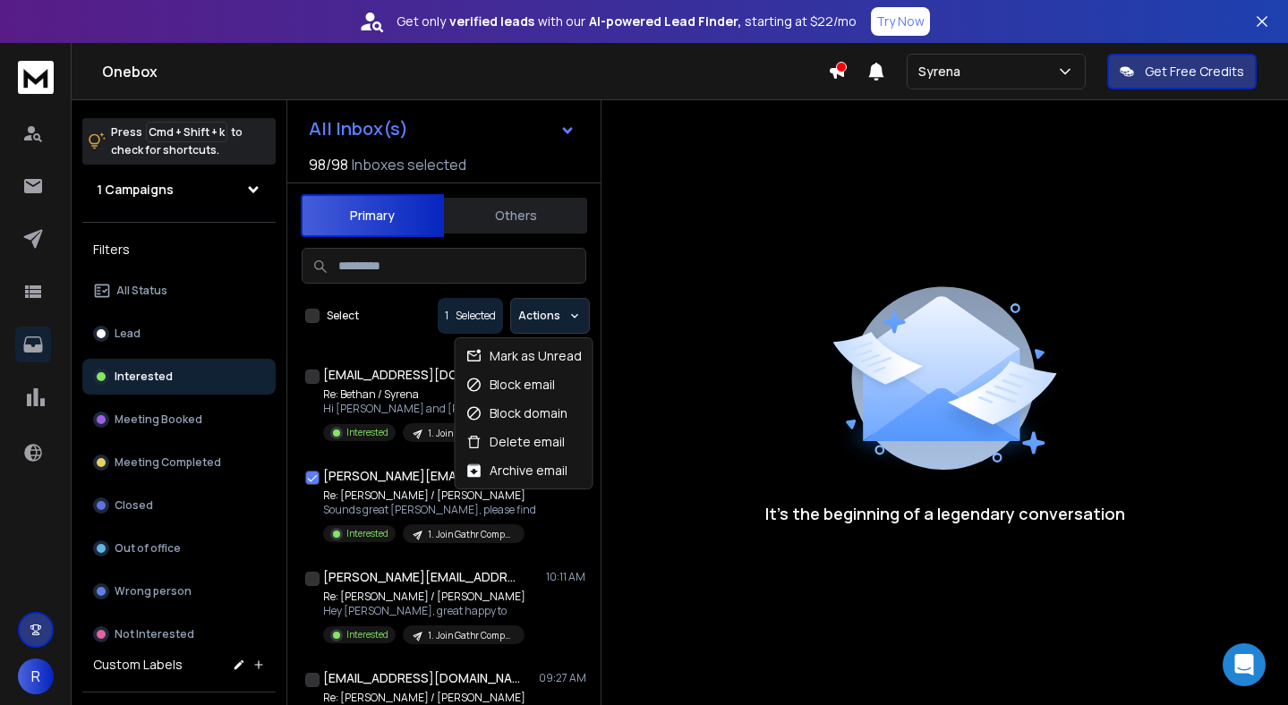
click at [550, 317] on p "Actions" at bounding box center [539, 316] width 42 height 14
click at [566, 307] on button "Actions" at bounding box center [550, 316] width 80 height 36
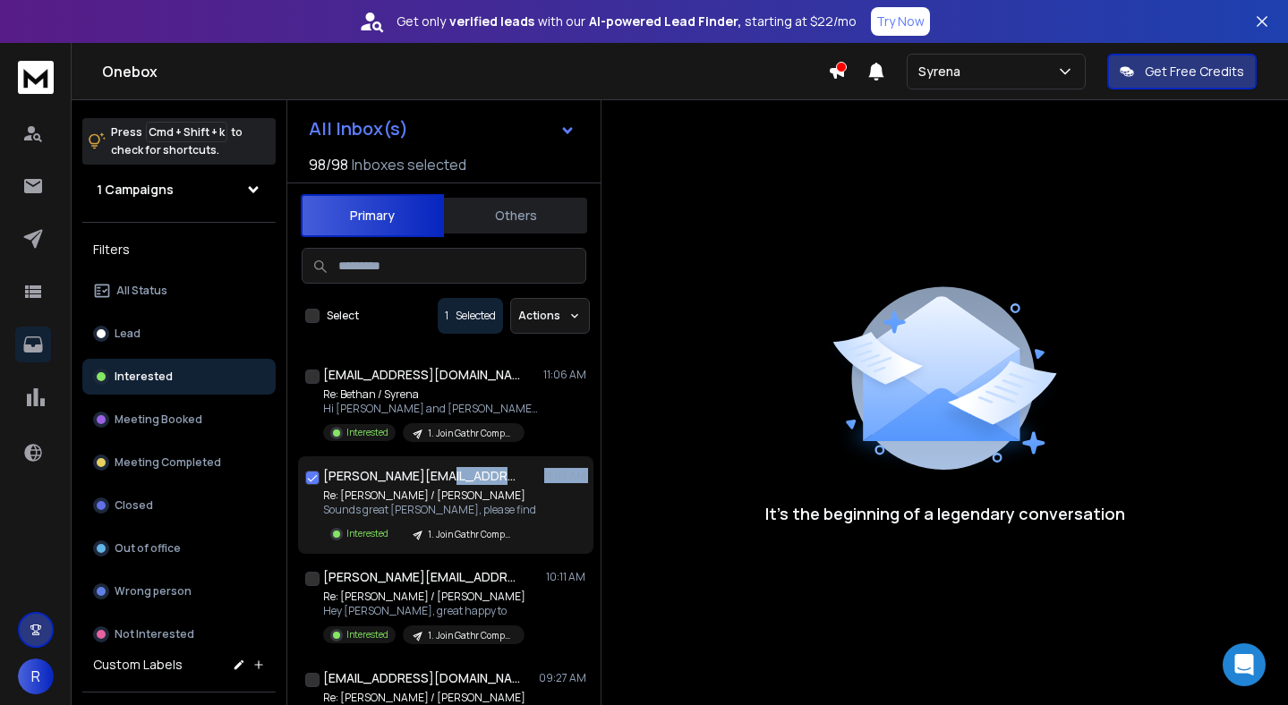
drag, startPoint x: 446, startPoint y: 479, endPoint x: 495, endPoint y: 487, distance: 49.9
click at [488, 487] on div "henry.newby@gosuperscript.com 11:03 AM Re: Henry / Syrena Sounds great Henry, p…" at bounding box center [454, 505] width 263 height 76
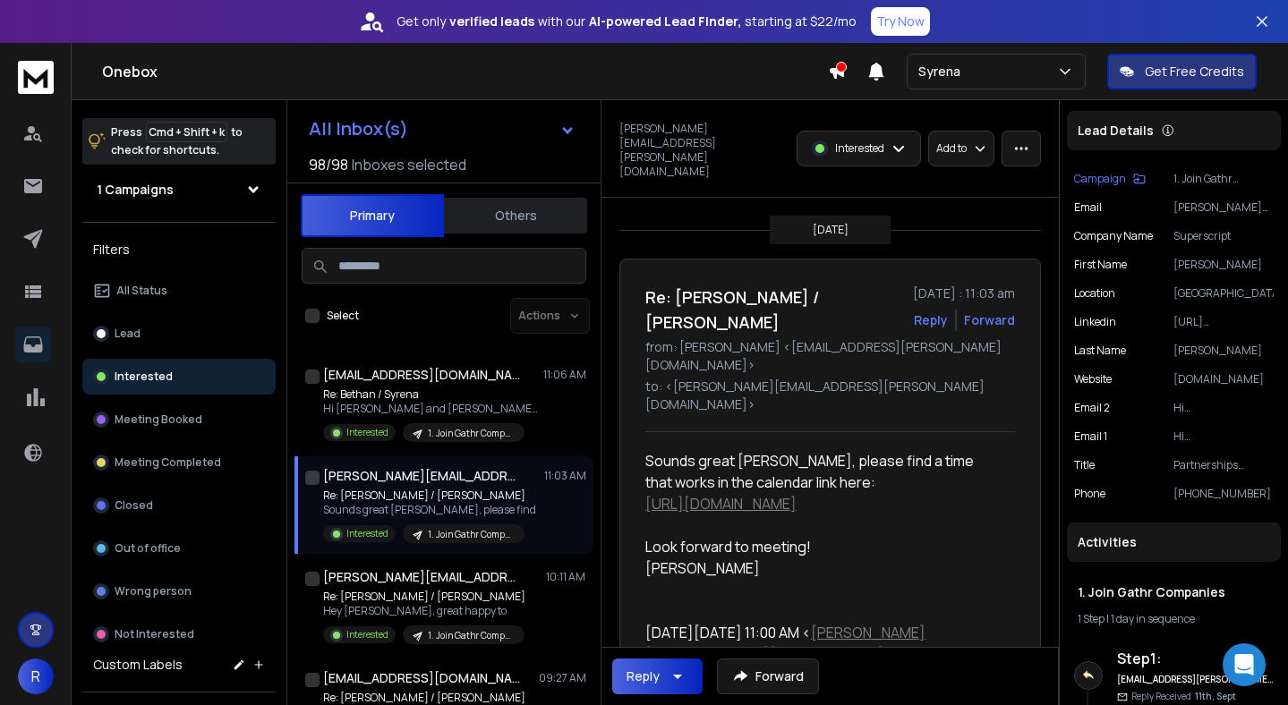
click at [659, 217] on div "Today" at bounding box center [830, 230] width 422 height 29
click at [139, 328] on p "Lead" at bounding box center [128, 334] width 26 height 14
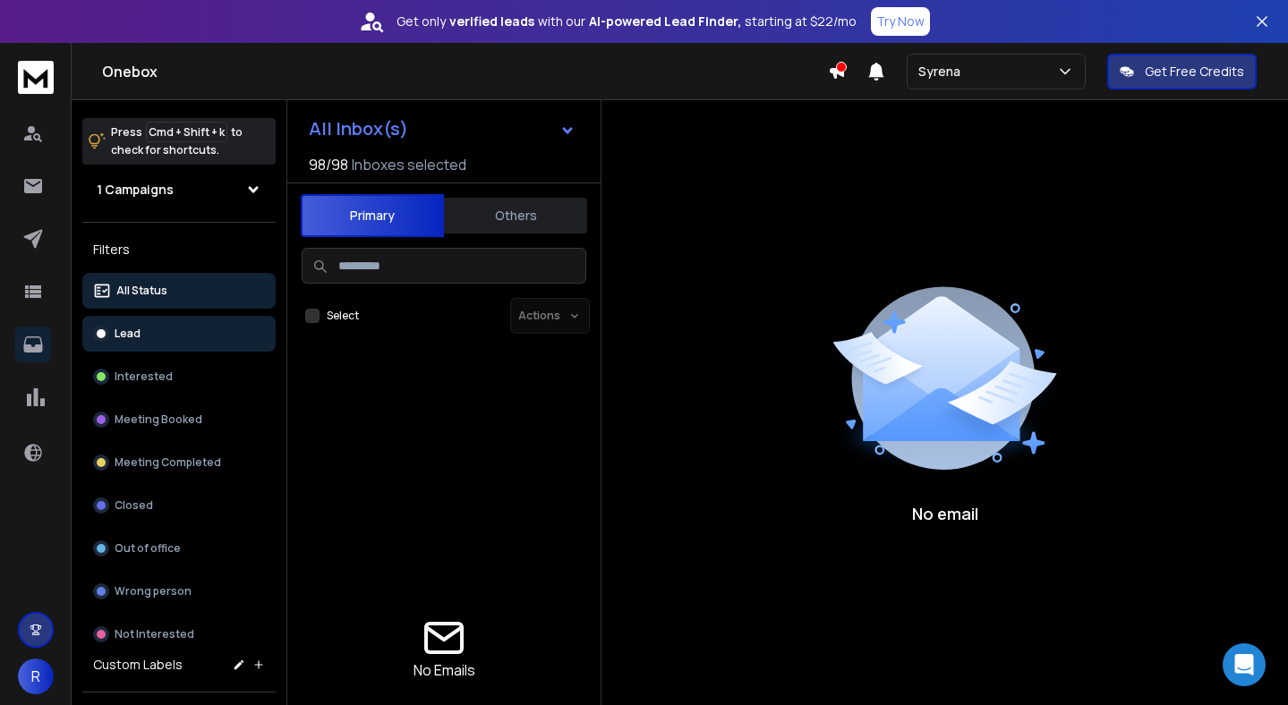
click at [141, 286] on p "All Status" at bounding box center [141, 291] width 51 height 14
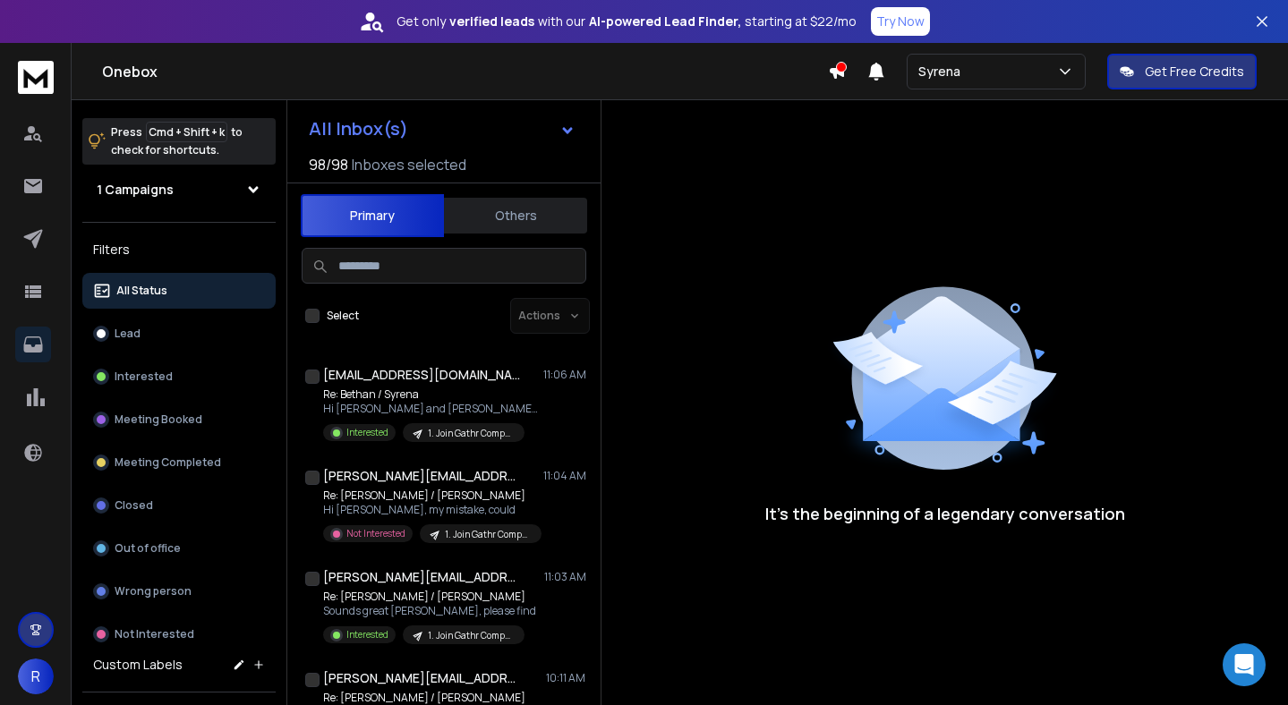
click at [39, 91] on img at bounding box center [36, 77] width 36 height 33
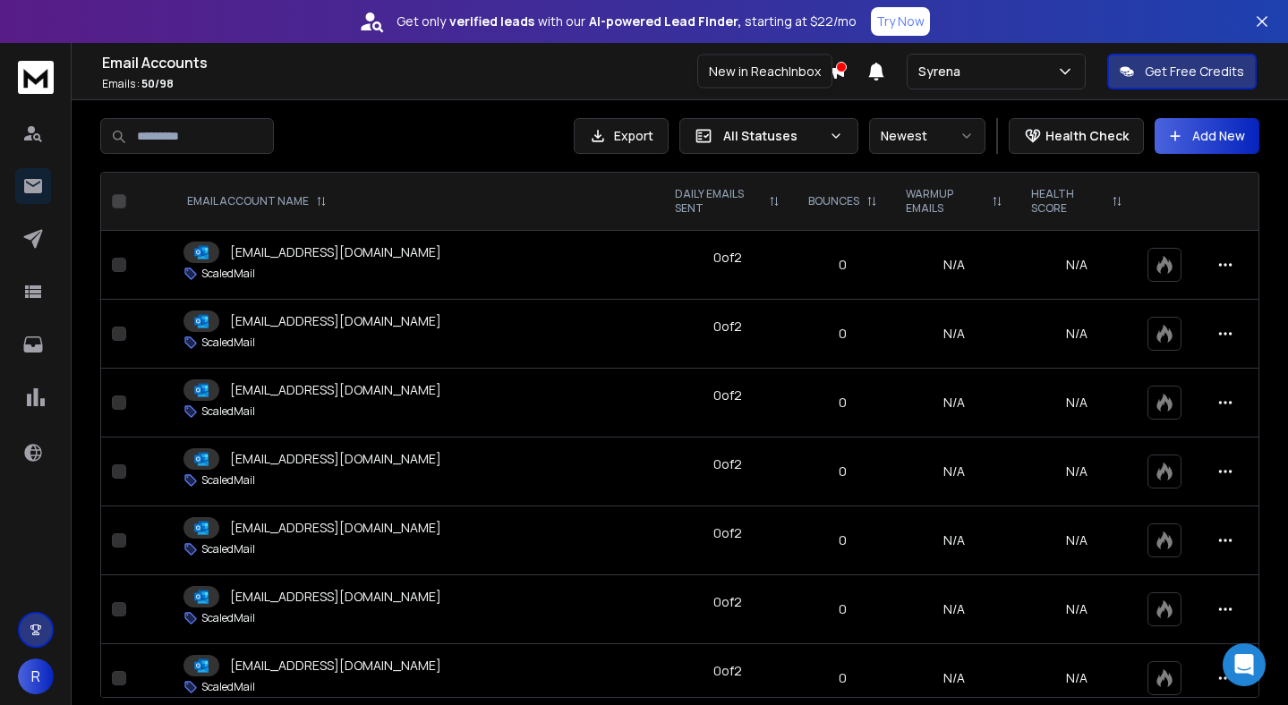
click at [844, 74] on icon at bounding box center [837, 71] width 14 height 14
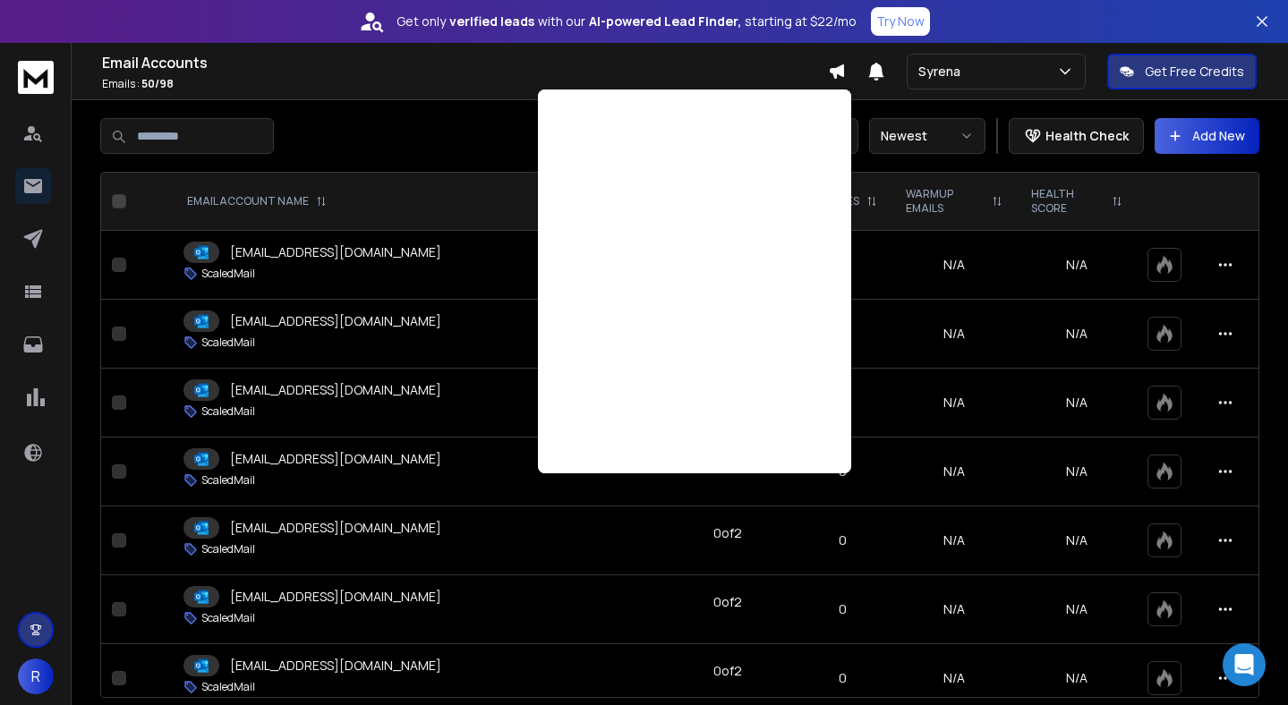
click at [777, 66] on h1 "Email Accounts" at bounding box center [465, 62] width 726 height 21
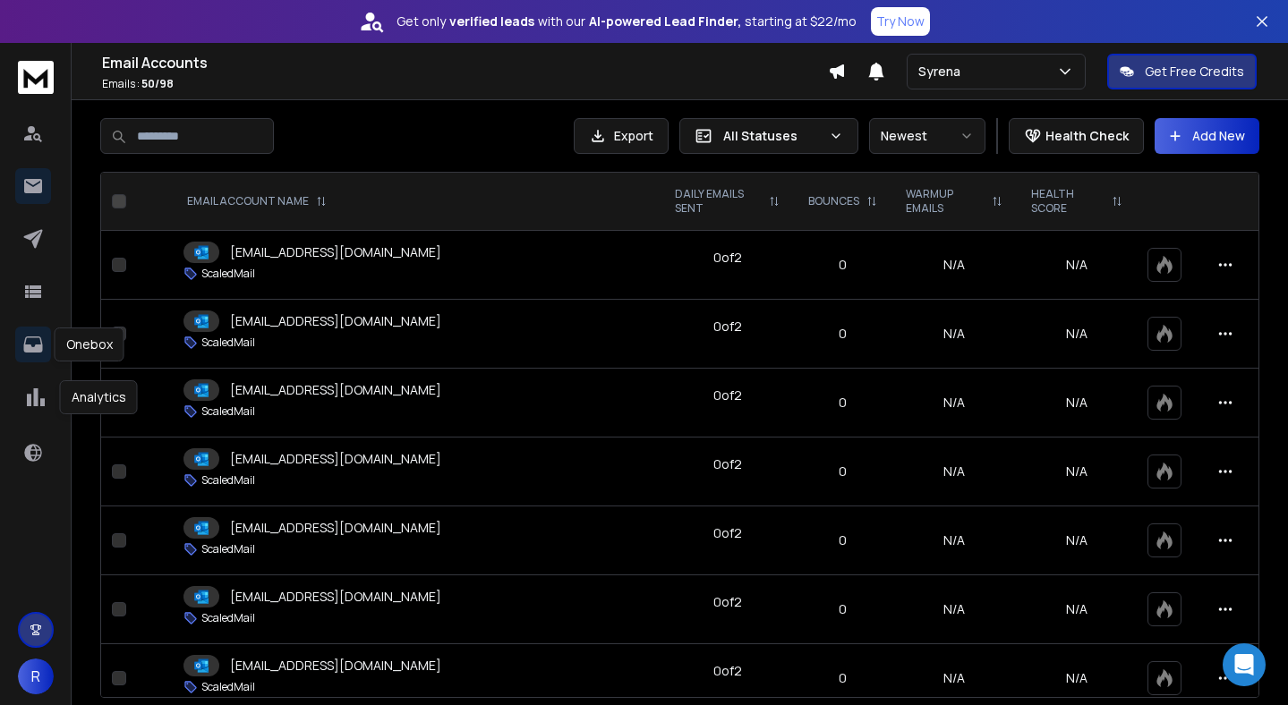
click at [33, 349] on icon at bounding box center [32, 345] width 19 height 16
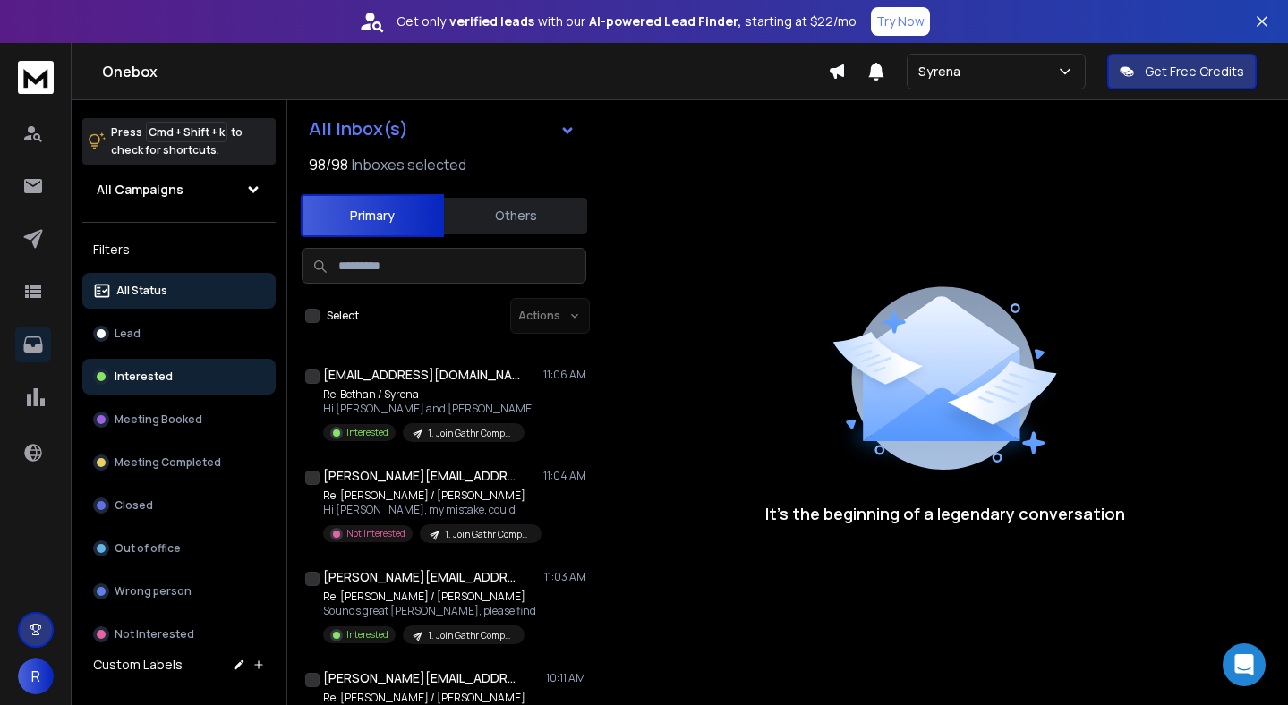
click at [149, 370] on p "Interested" at bounding box center [144, 377] width 58 height 14
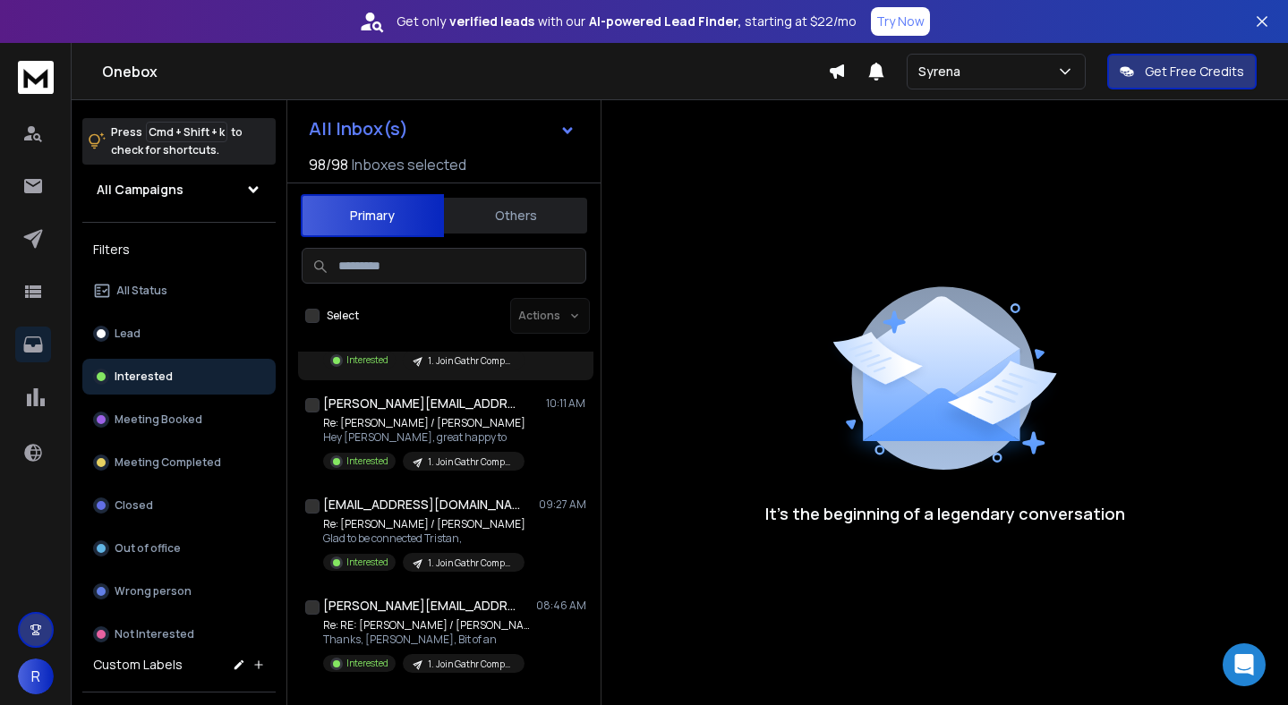
scroll to position [174, 0]
